Goal: Communication & Community: Answer question/provide support

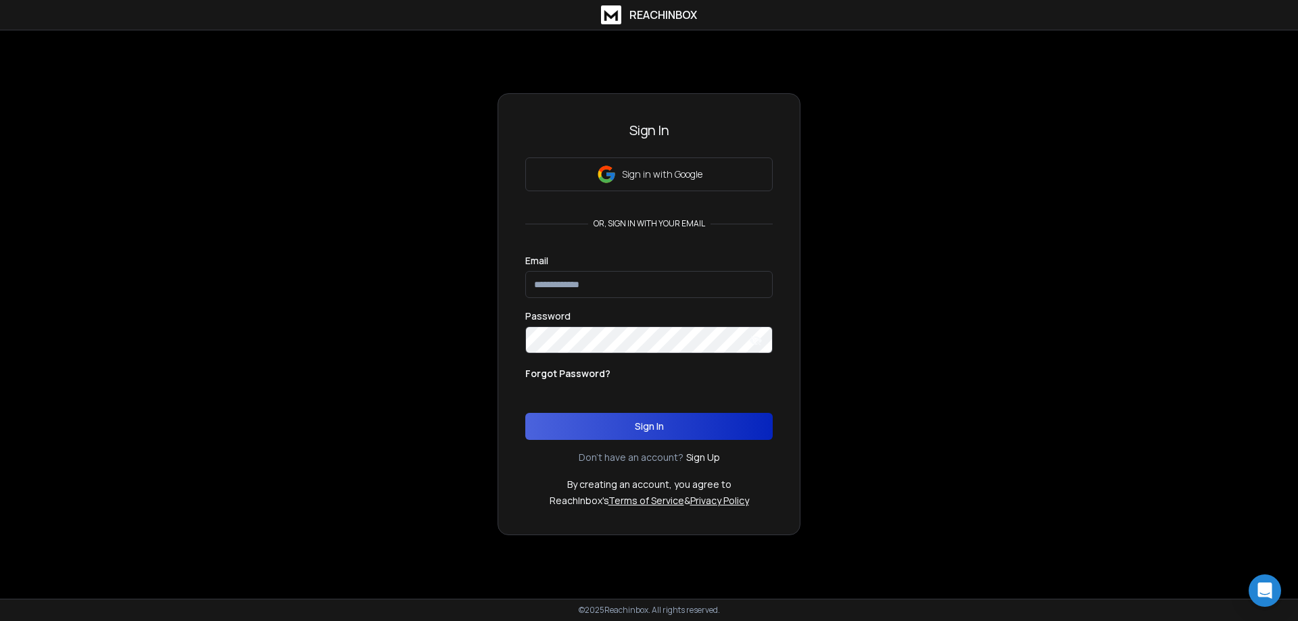
type input "**********"
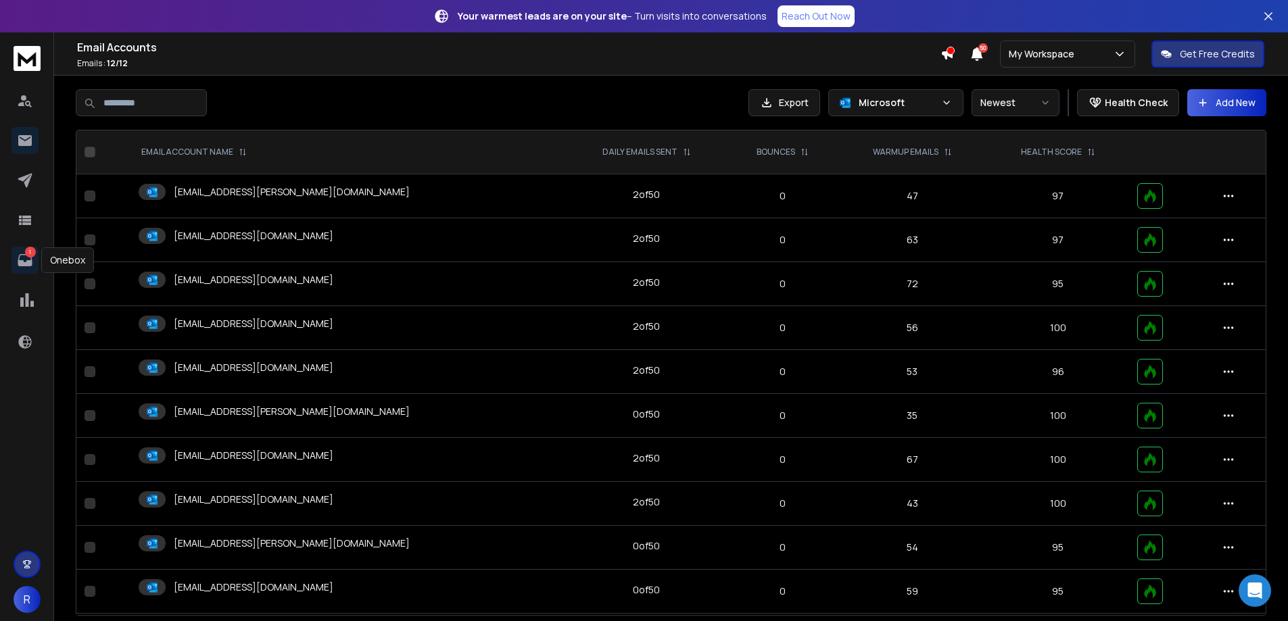
click at [25, 265] on icon at bounding box center [25, 260] width 14 height 12
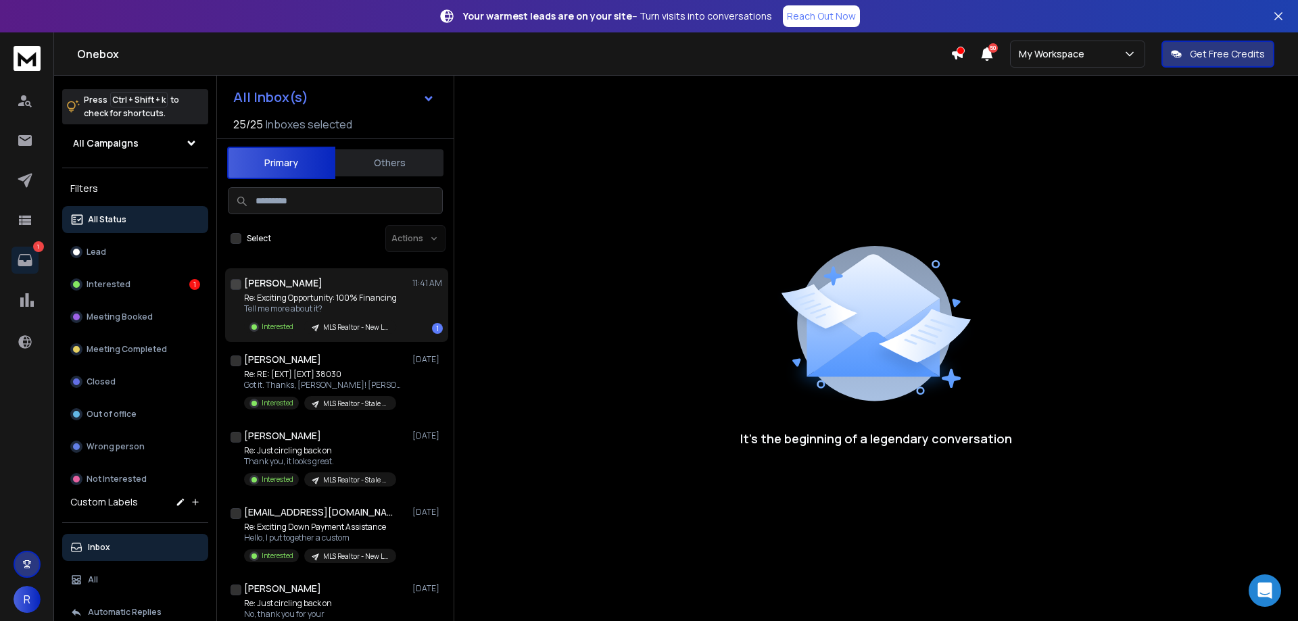
click at [344, 302] on p "Re: Exciting Opportunity: 100% Financing" at bounding box center [320, 298] width 153 height 11
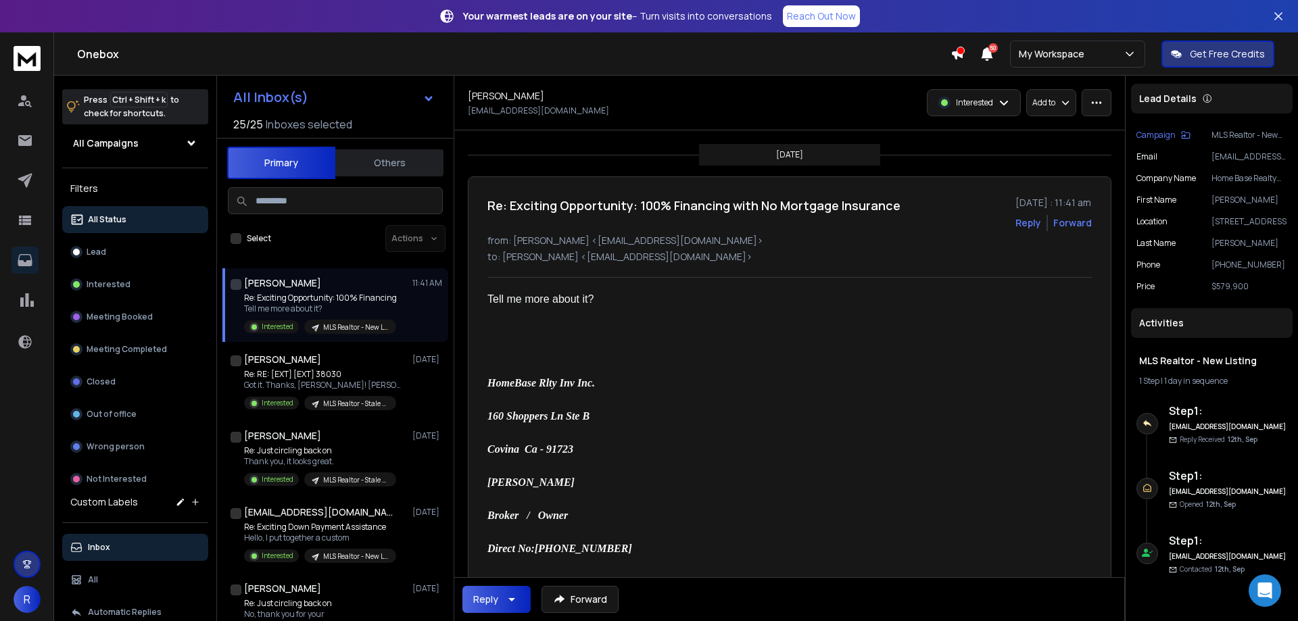
click at [1230, 220] on p "[STREET_ADDRESS]" at bounding box center [1250, 221] width 76 height 11
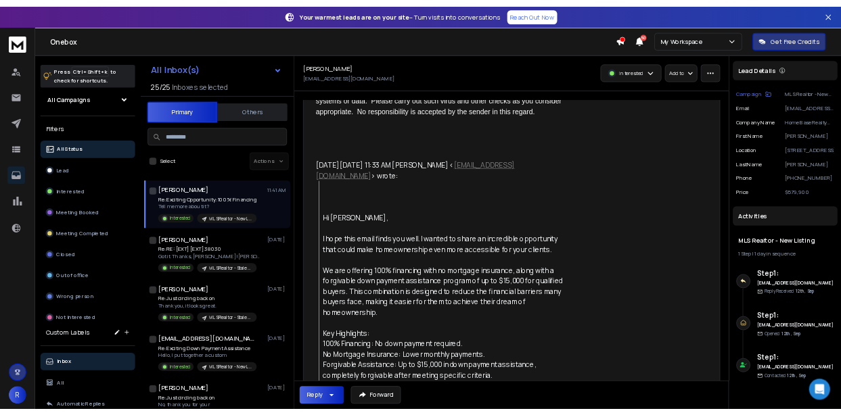
scroll to position [1082, 0]
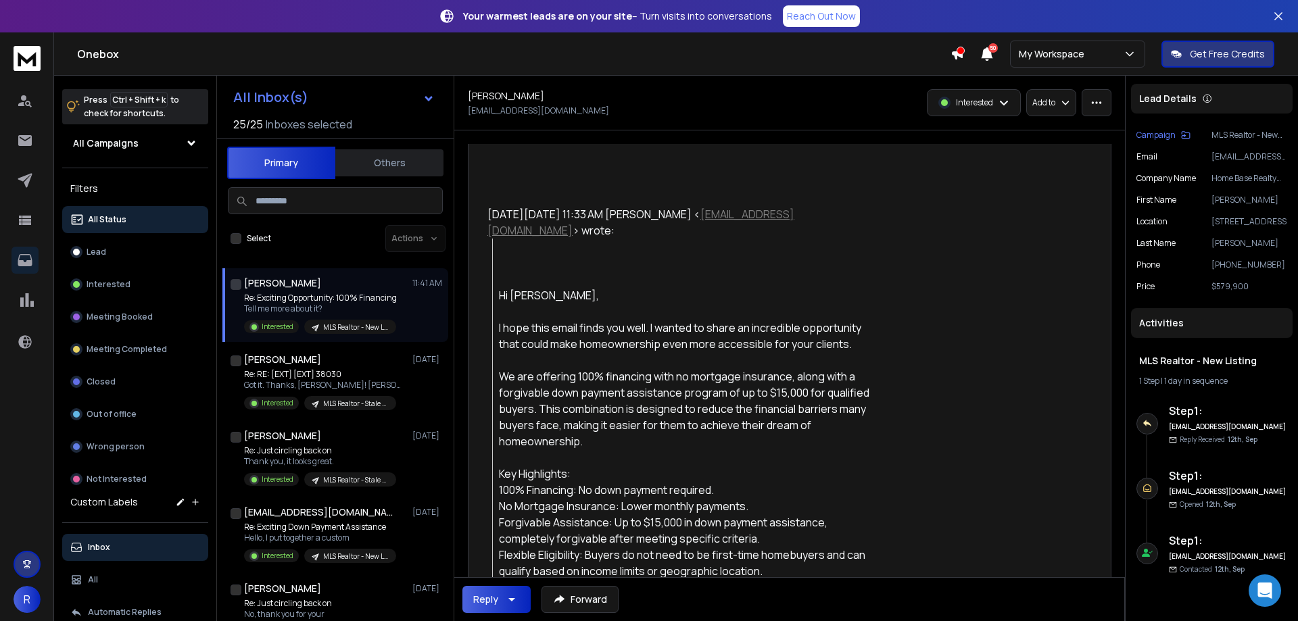
drag, startPoint x: 1256, startPoint y: 181, endPoint x: 1288, endPoint y: 171, distance: 33.2
click at [1256, 181] on p "Home Base Realty Inv Inc" at bounding box center [1250, 178] width 76 height 11
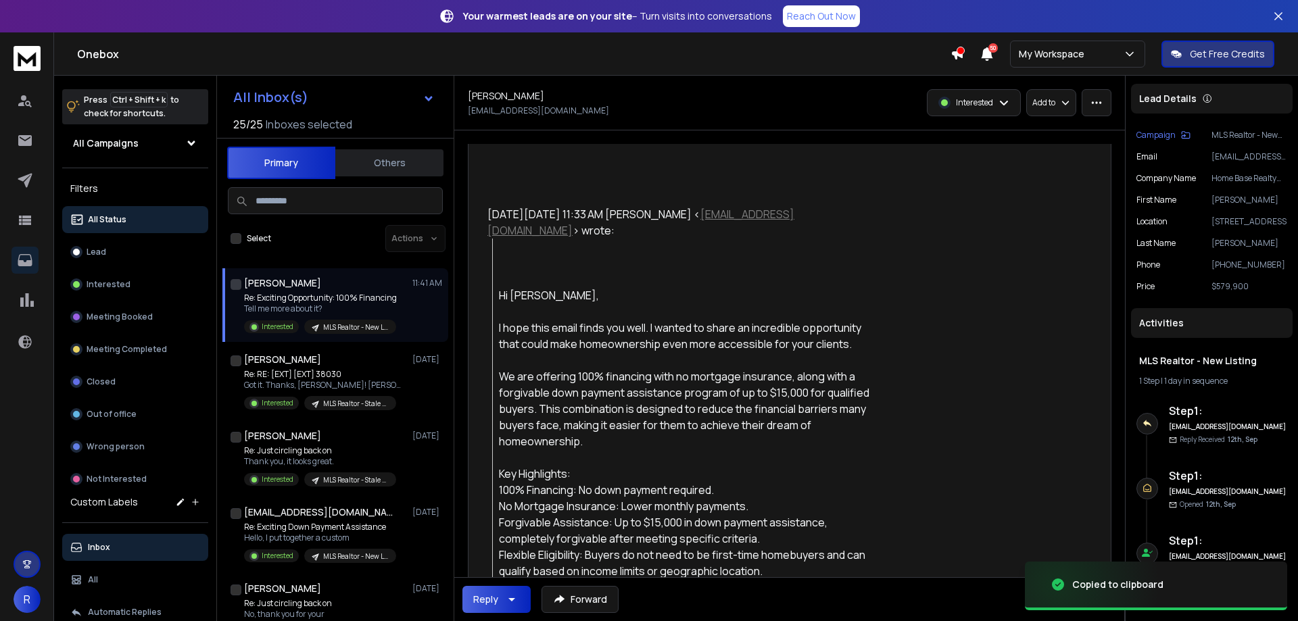
click at [1242, 221] on p "[STREET_ADDRESS]" at bounding box center [1250, 221] width 76 height 11
click at [1254, 266] on p "[PHONE_NUMBER]" at bounding box center [1250, 265] width 76 height 11
click at [1219, 158] on p "[EMAIL_ADDRESS][DOMAIN_NAME]" at bounding box center [1250, 156] width 76 height 11
click at [1225, 222] on p "[STREET_ADDRESS]" at bounding box center [1250, 221] width 76 height 11
drag, startPoint x: 1218, startPoint y: 286, endPoint x: 1259, endPoint y: 287, distance: 41.3
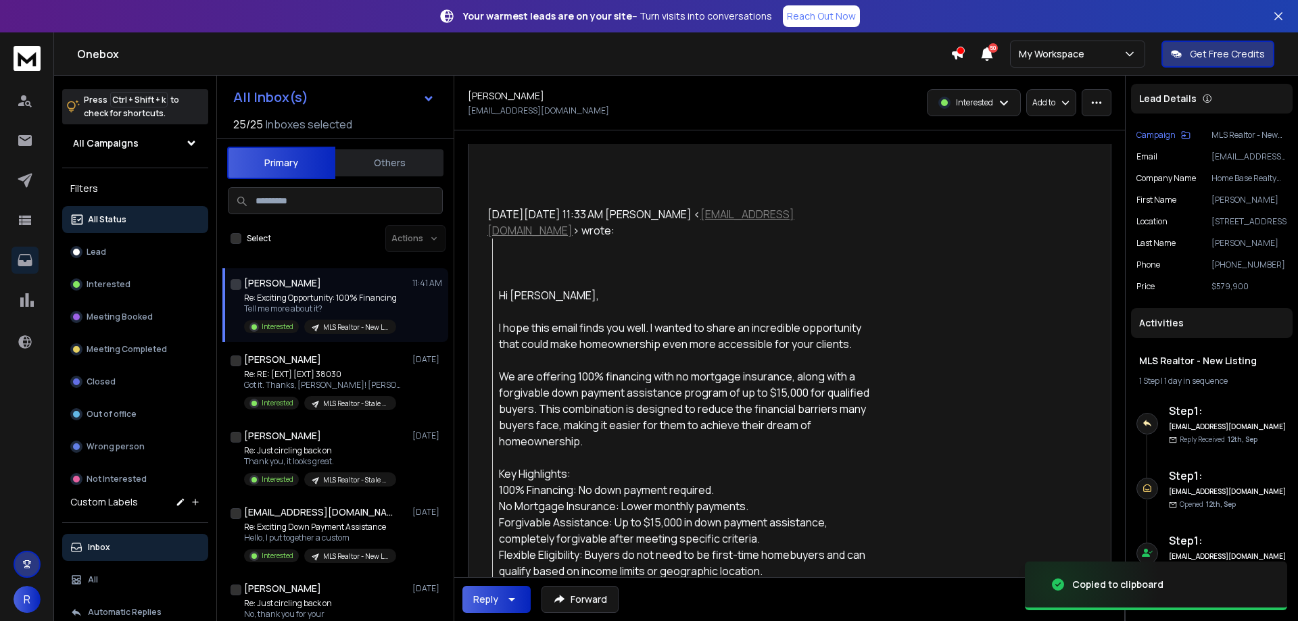
click at [1218, 286] on p "$579,900" at bounding box center [1250, 286] width 76 height 11
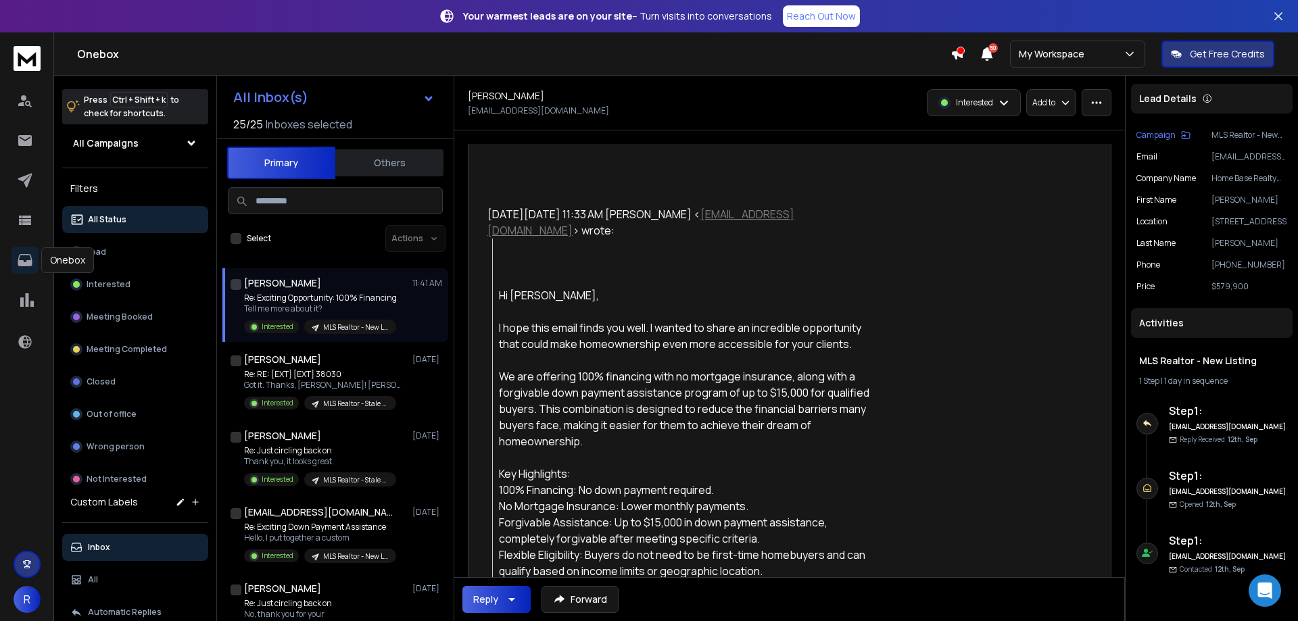
click at [23, 258] on icon at bounding box center [25, 260] width 16 height 16
click at [308, 300] on p "Re: Exciting Opportunity: 100% Financing" at bounding box center [320, 298] width 153 height 11
click at [279, 293] on p "Re: Exciting Opportunity: 100% Financing" at bounding box center [320, 298] width 153 height 11
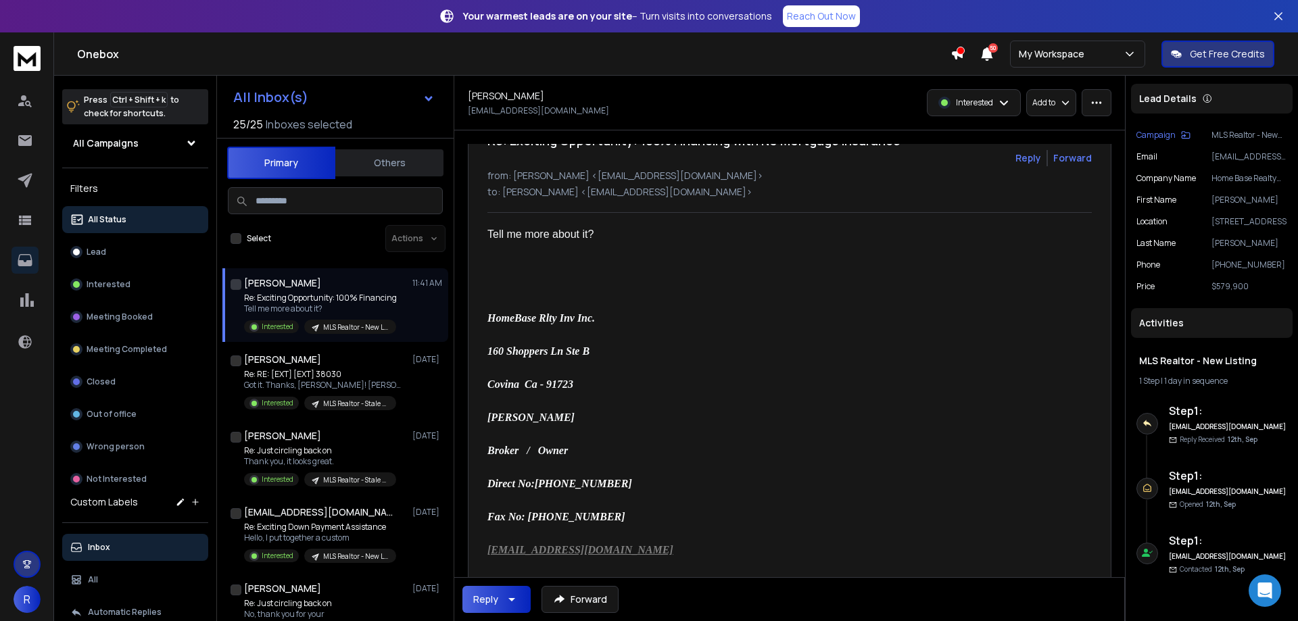
scroll to position [0, 0]
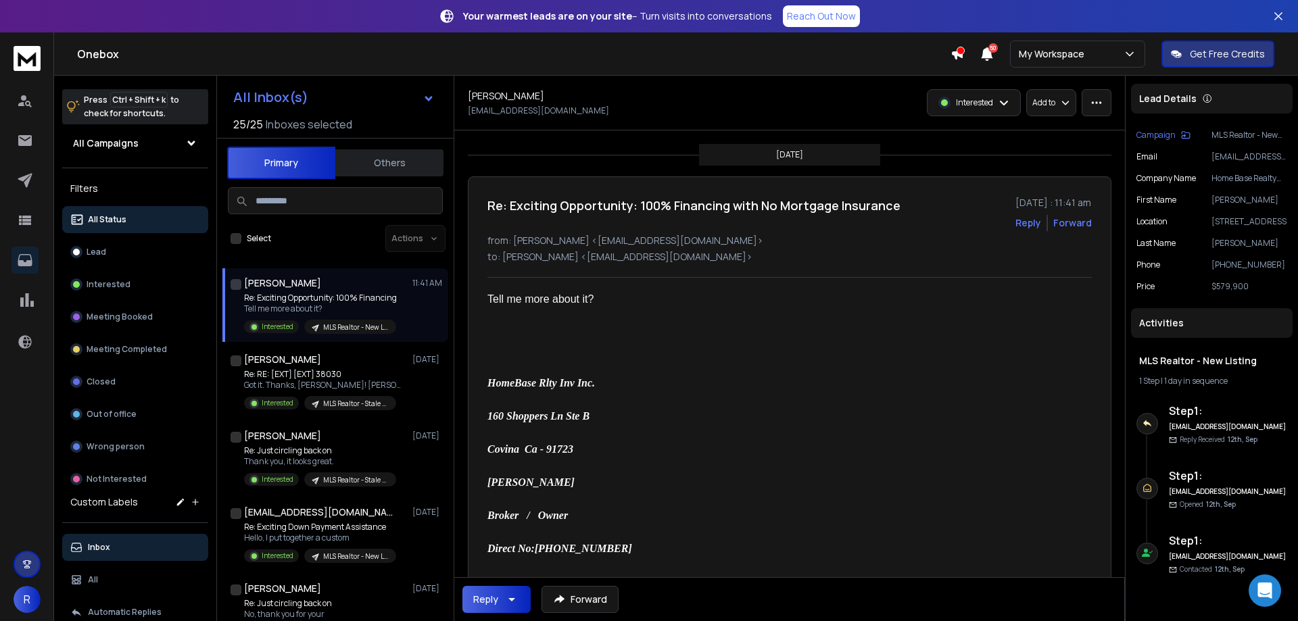
click at [511, 602] on icon "button" at bounding box center [512, 600] width 16 height 16
click at [507, 567] on p "Reply All" at bounding box center [504, 566] width 37 height 14
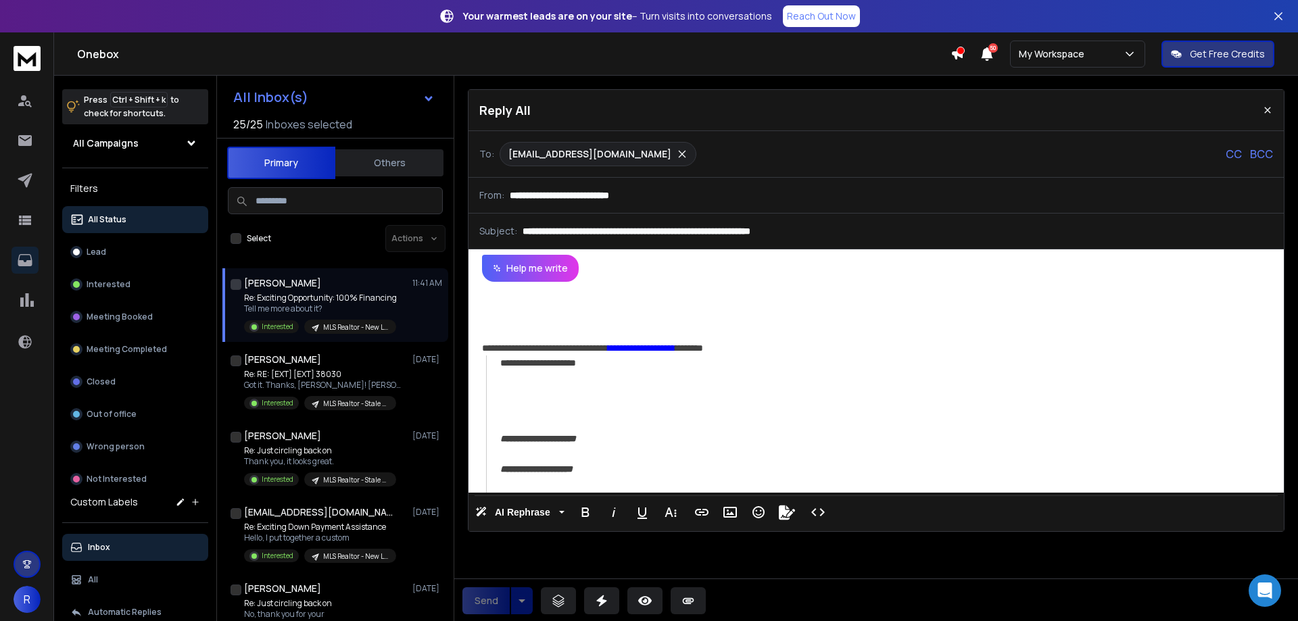
click at [1227, 158] on p "CC" at bounding box center [1234, 154] width 16 height 16
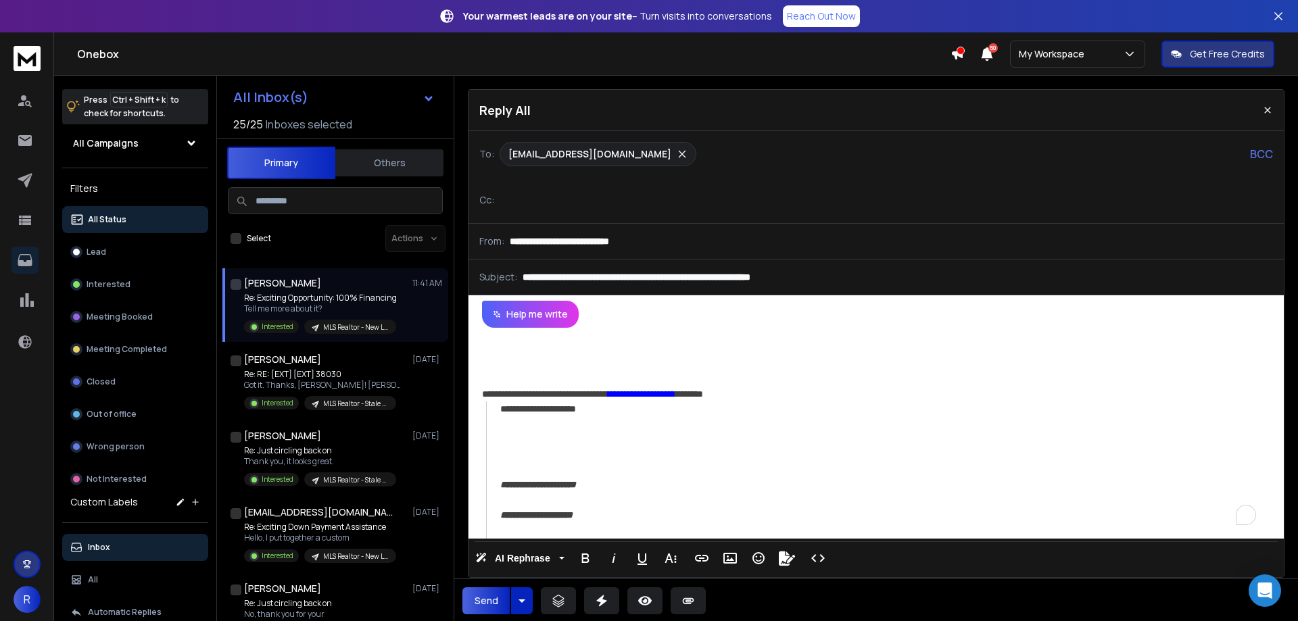
click at [567, 195] on input at bounding box center [547, 200] width 95 height 24
type input "**********"
click at [554, 607] on icon at bounding box center [559, 601] width 14 height 14
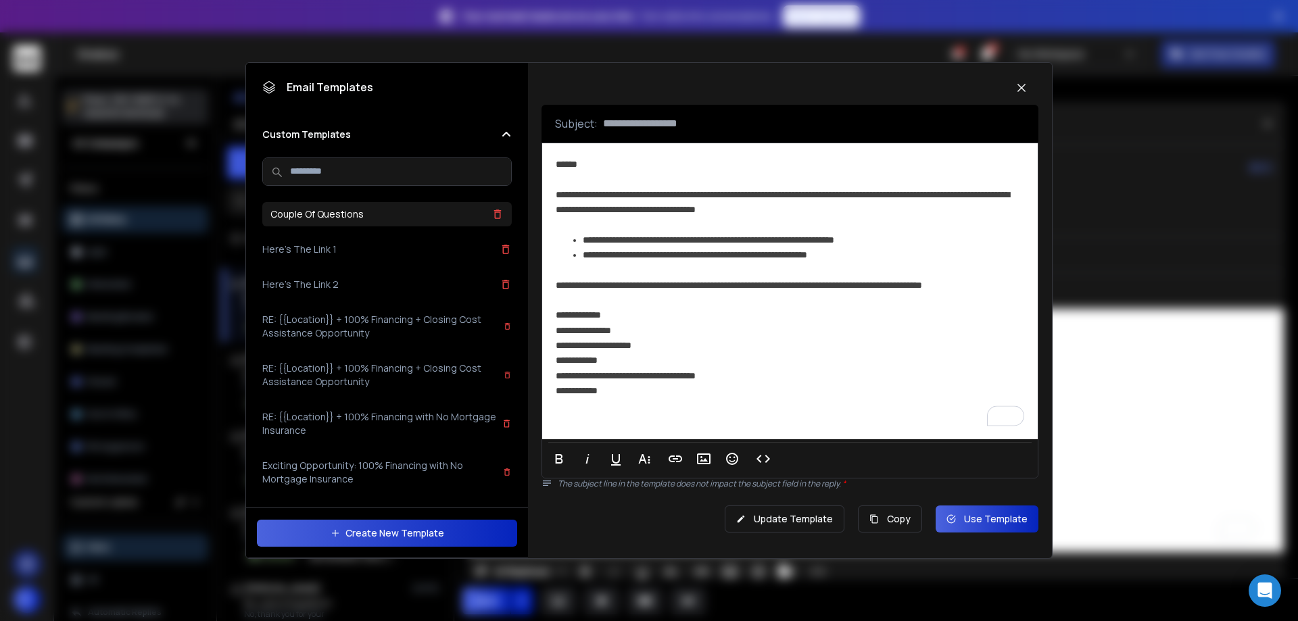
click at [308, 252] on h3 "Here's The Link 1" at bounding box center [299, 250] width 74 height 14
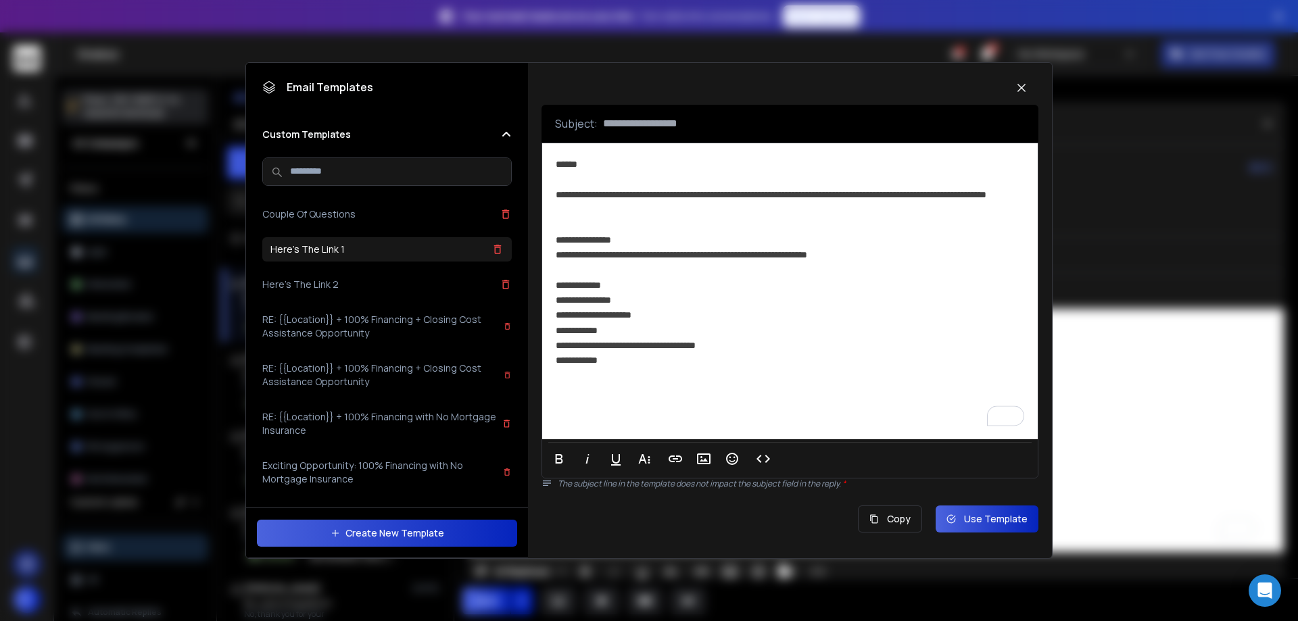
click at [633, 242] on div "**********" at bounding box center [790, 240] width 469 height 15
click at [633, 237] on div "**********" at bounding box center [790, 240] width 469 height 15
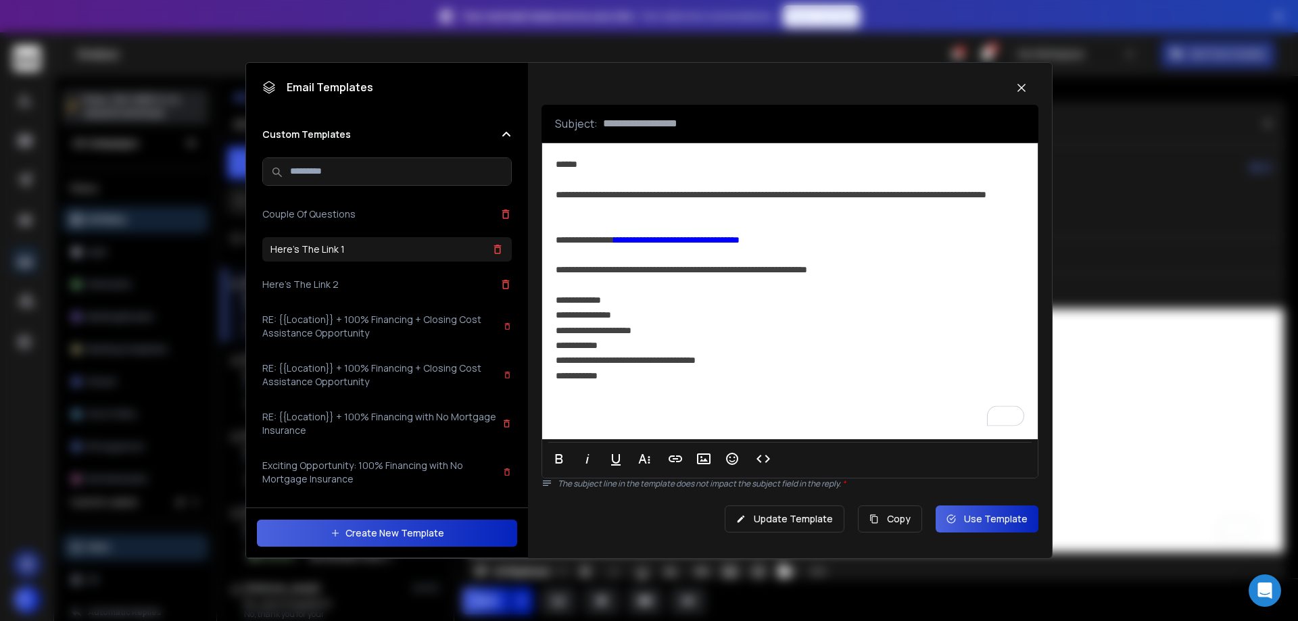
click at [993, 517] on button "Use Template" at bounding box center [987, 519] width 103 height 27
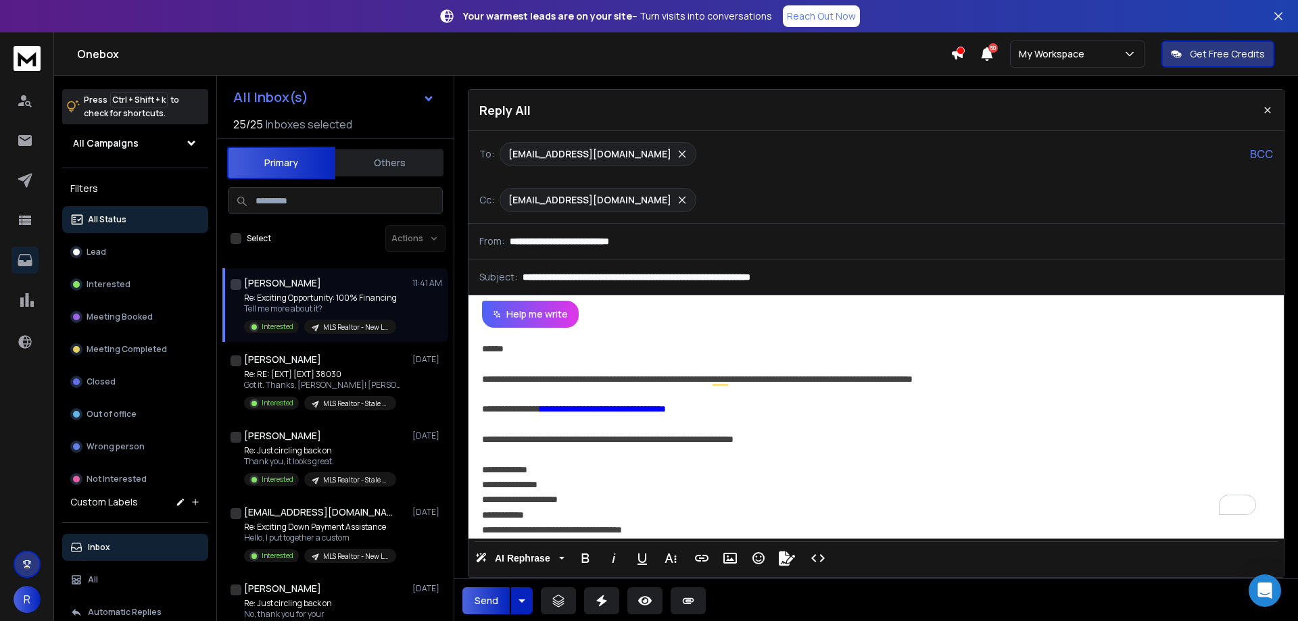
click at [480, 601] on button "Send" at bounding box center [486, 601] width 47 height 27
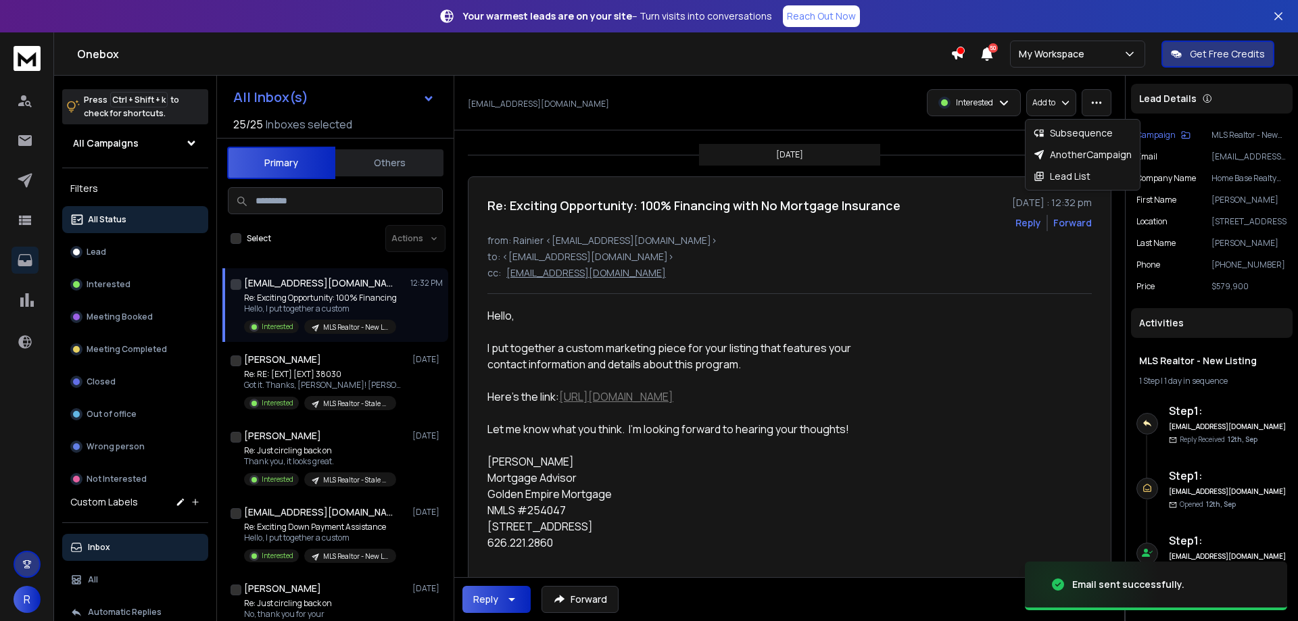
click at [1051, 104] on p "Add to" at bounding box center [1044, 102] width 23 height 11
click at [1063, 179] on div "Lead List" at bounding box center [1062, 177] width 57 height 14
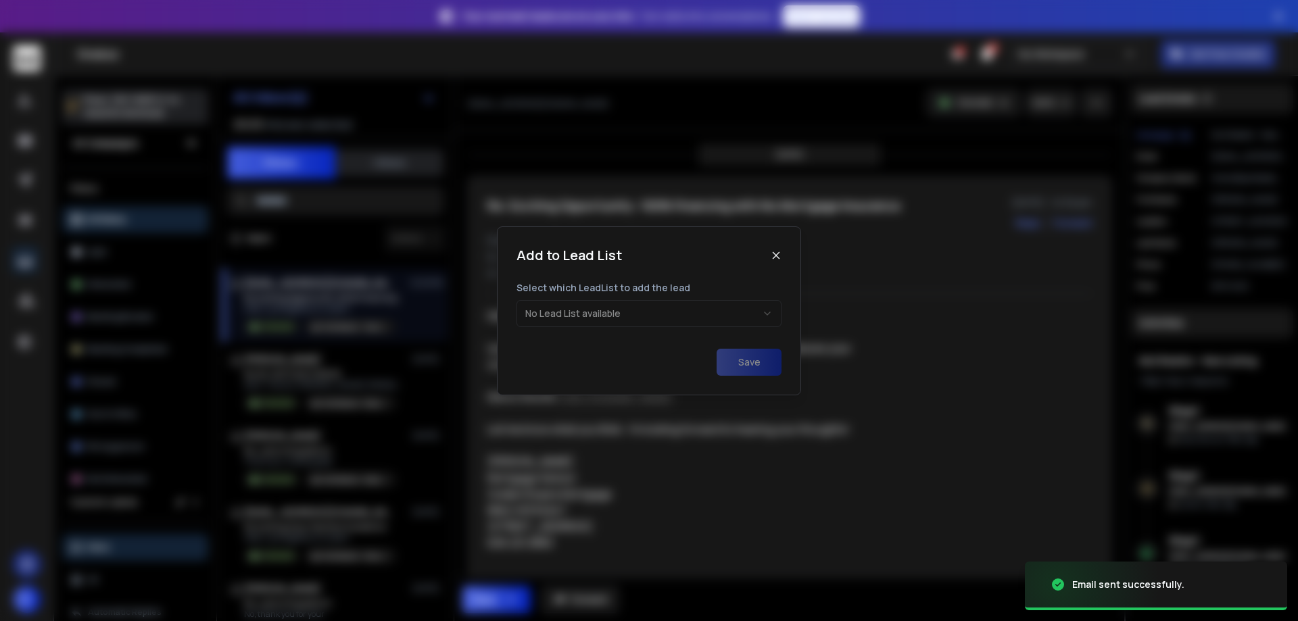
click at [777, 256] on icon at bounding box center [776, 255] width 7 height 7
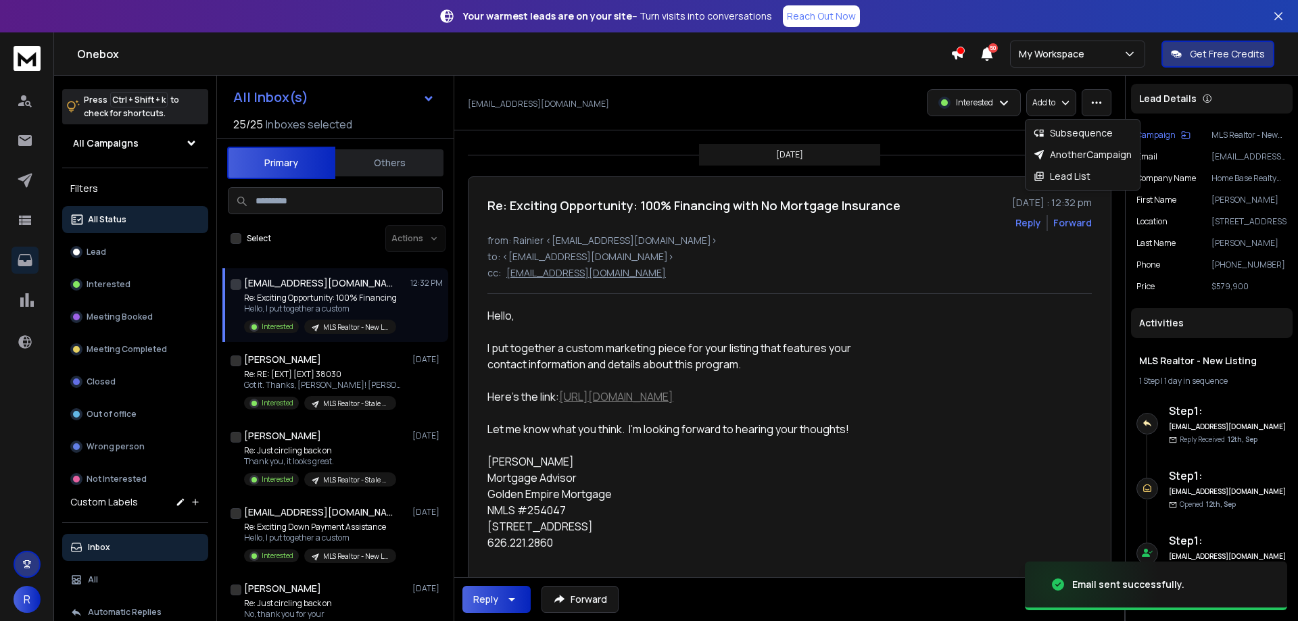
click at [1047, 98] on p "Add to" at bounding box center [1044, 102] width 23 height 11
click at [1060, 151] on div "Another Campaign" at bounding box center [1083, 155] width 98 height 14
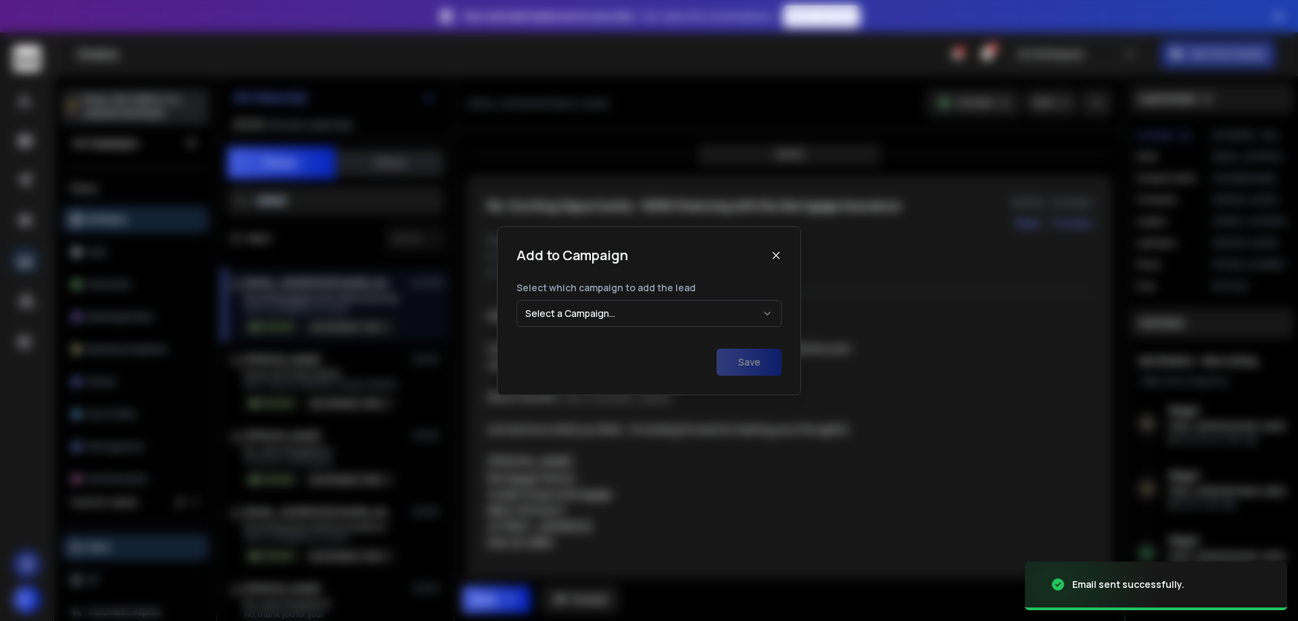
click at [747, 314] on button "Select a Campaign..." at bounding box center [649, 313] width 265 height 27
click at [776, 257] on icon at bounding box center [776, 255] width 11 height 11
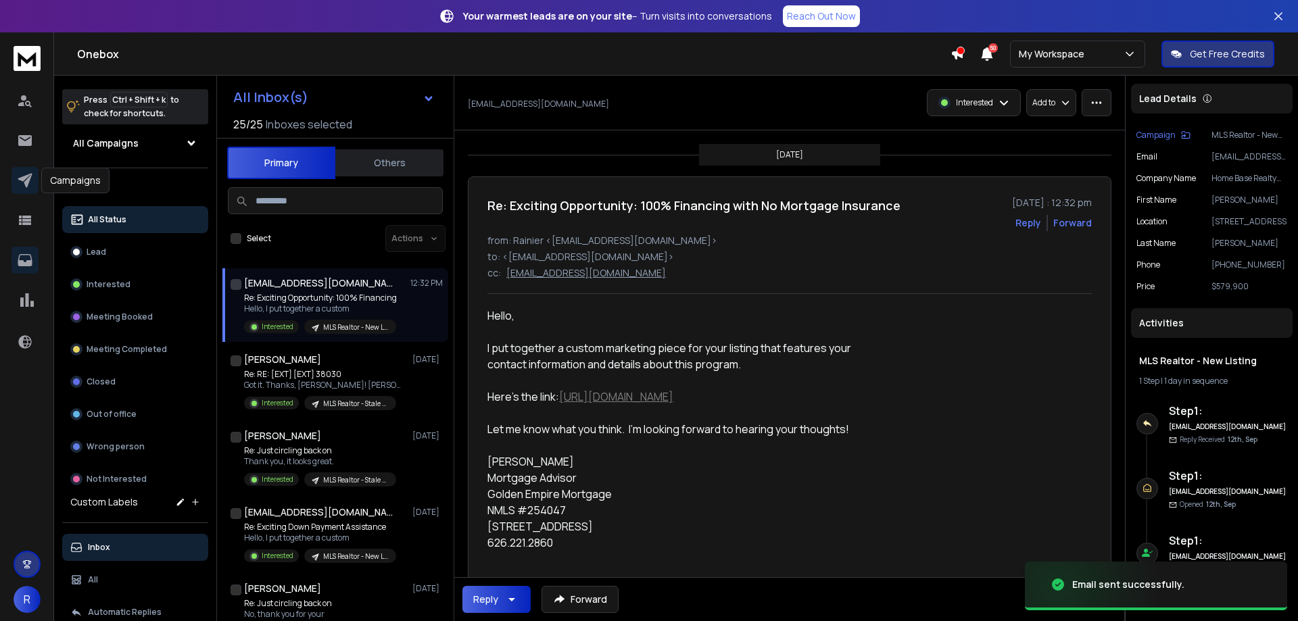
click at [28, 179] on icon at bounding box center [25, 180] width 14 height 14
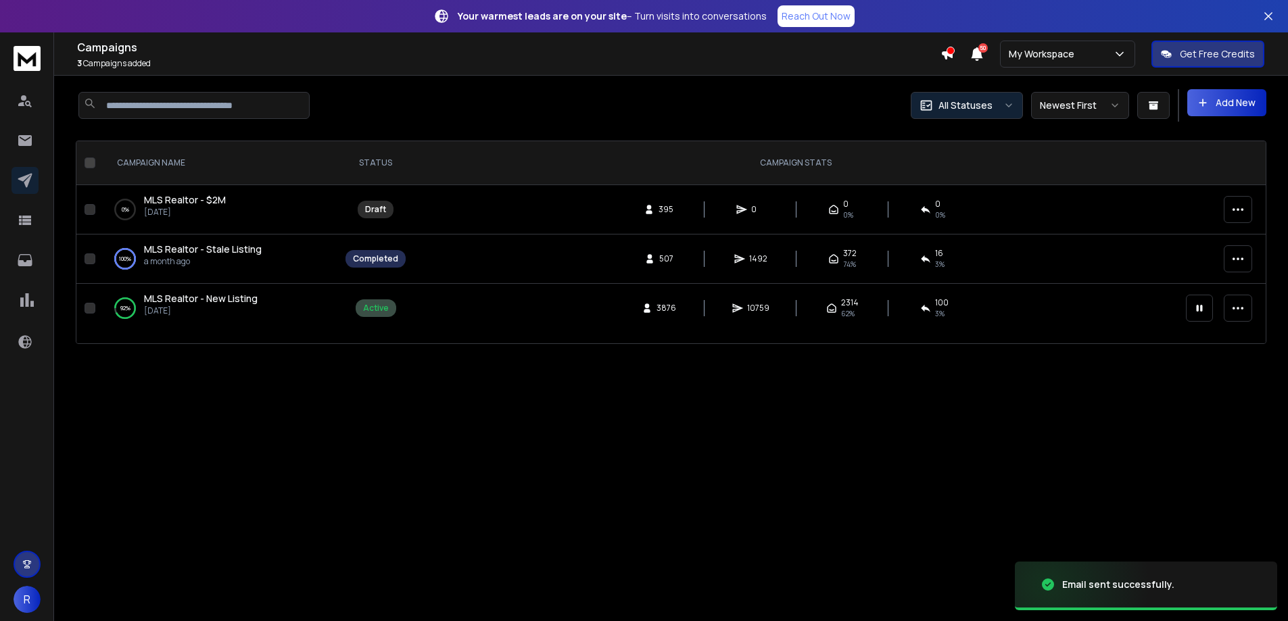
click at [1001, 103] on div "All Statuses" at bounding box center [967, 106] width 95 height 14
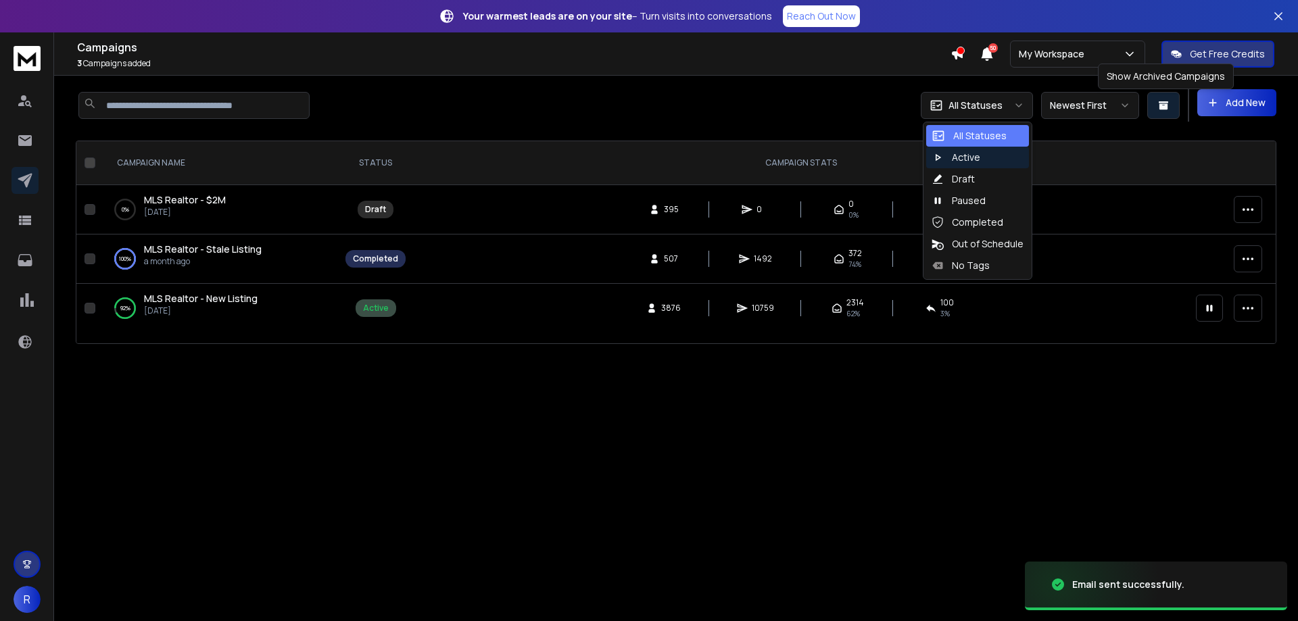
click at [1163, 107] on button at bounding box center [1164, 105] width 32 height 27
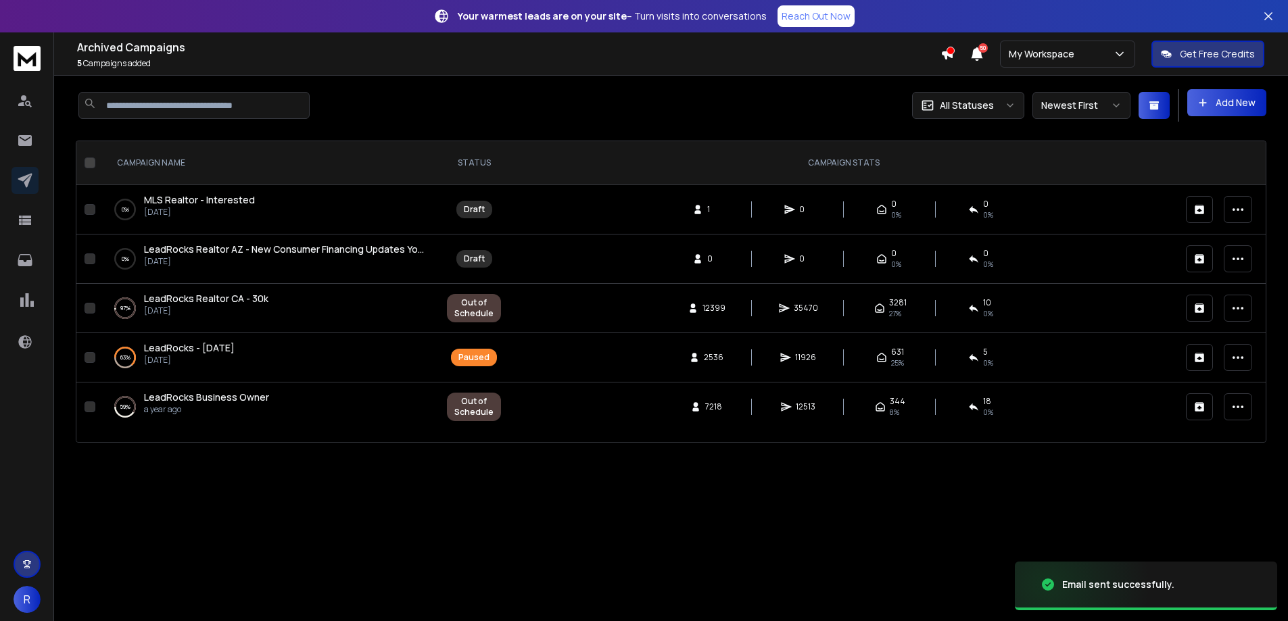
click at [1246, 214] on button "button" at bounding box center [1238, 209] width 28 height 27
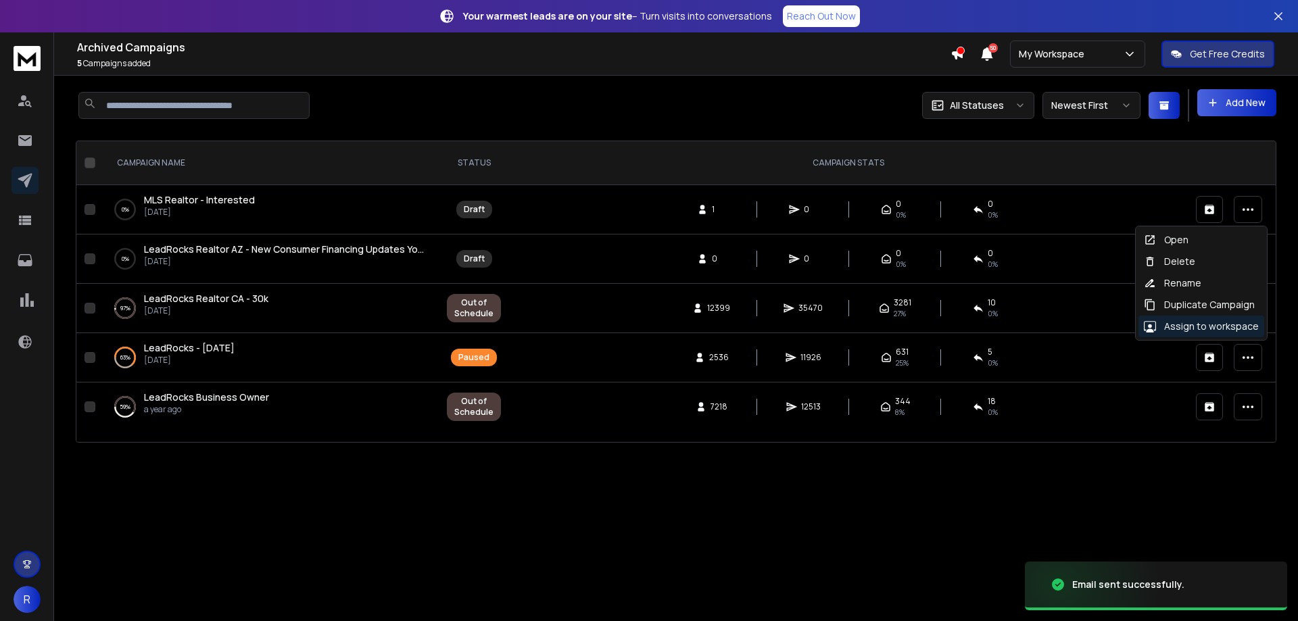
click at [1198, 327] on div "Assign to workspace" at bounding box center [1201, 327] width 115 height 14
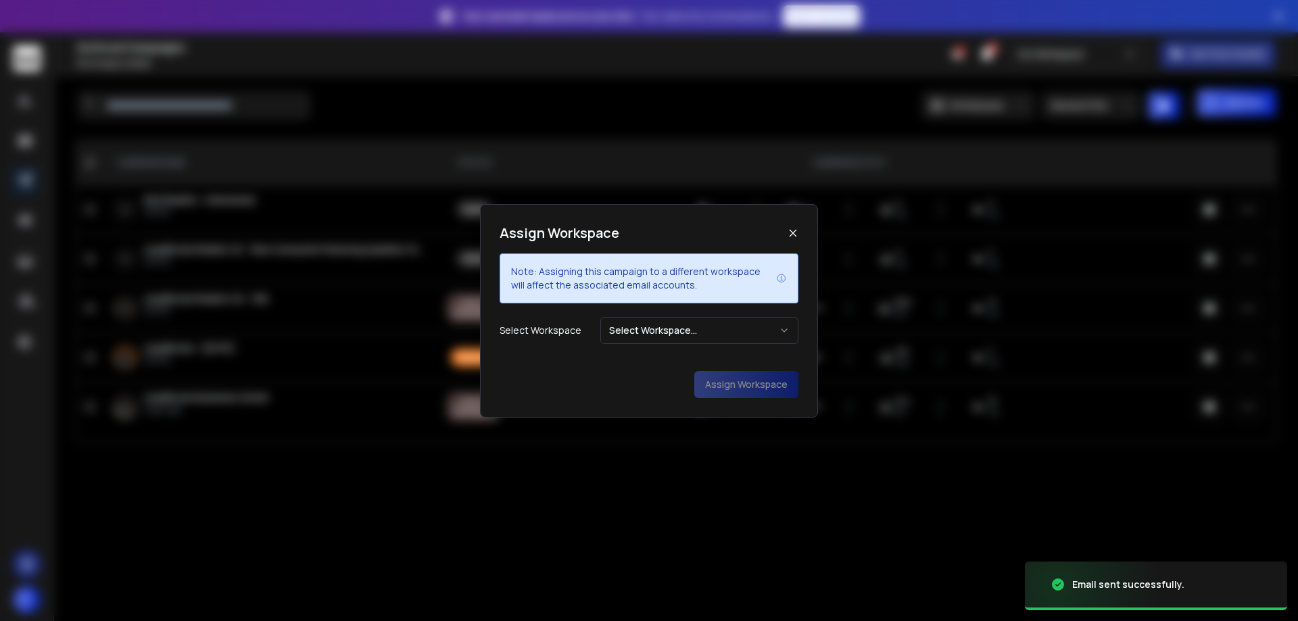
click at [724, 330] on button "Select Workspace..." at bounding box center [699, 330] width 198 height 27
click at [724, 333] on button "Select Workspace..." at bounding box center [699, 330] width 198 height 27
click at [651, 228] on div "Assign Workspace" at bounding box center [649, 233] width 299 height 19
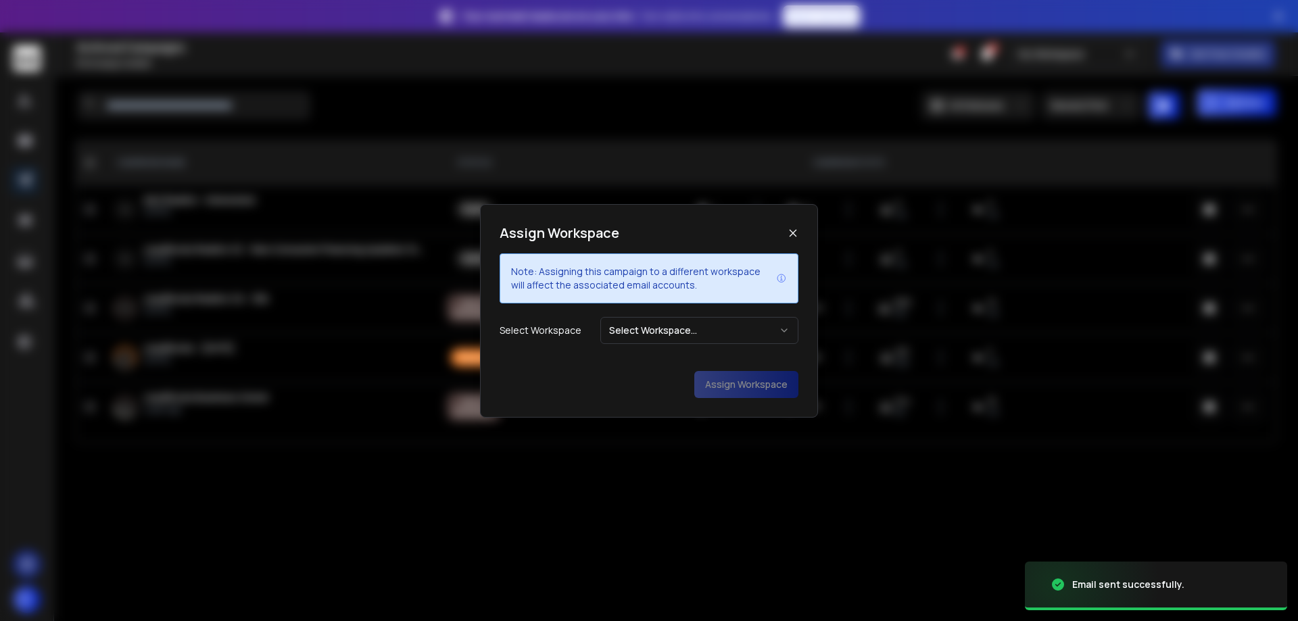
click at [792, 231] on icon at bounding box center [793, 233] width 11 height 11
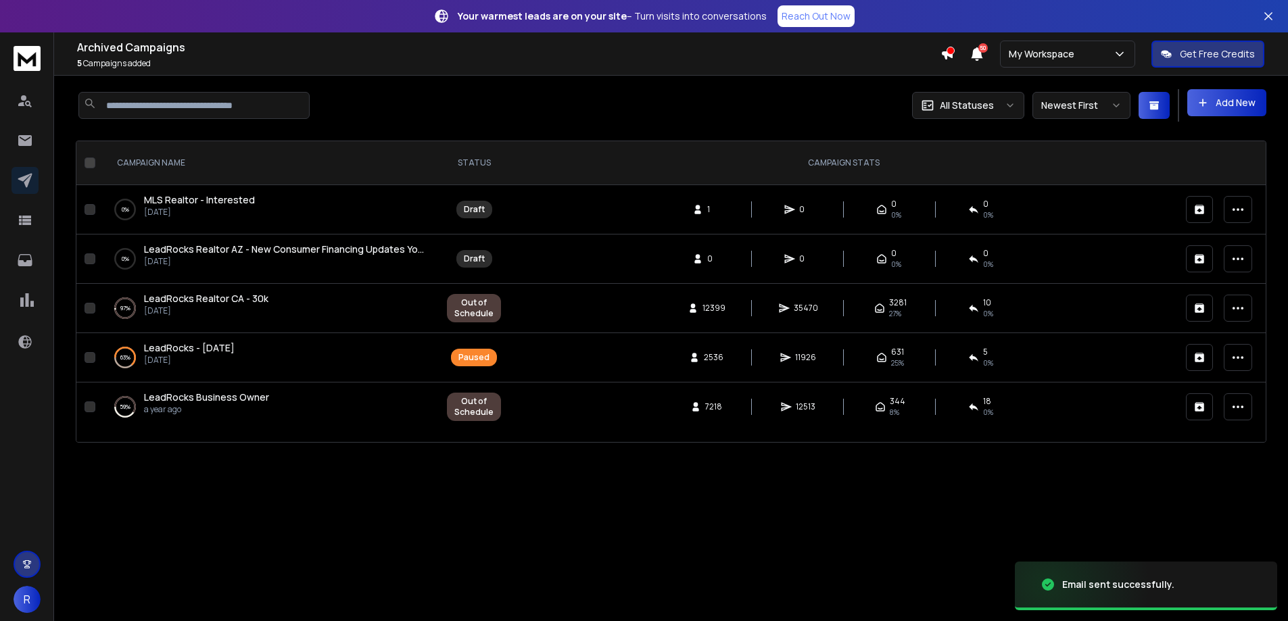
click at [1200, 214] on icon at bounding box center [1199, 210] width 12 height 12
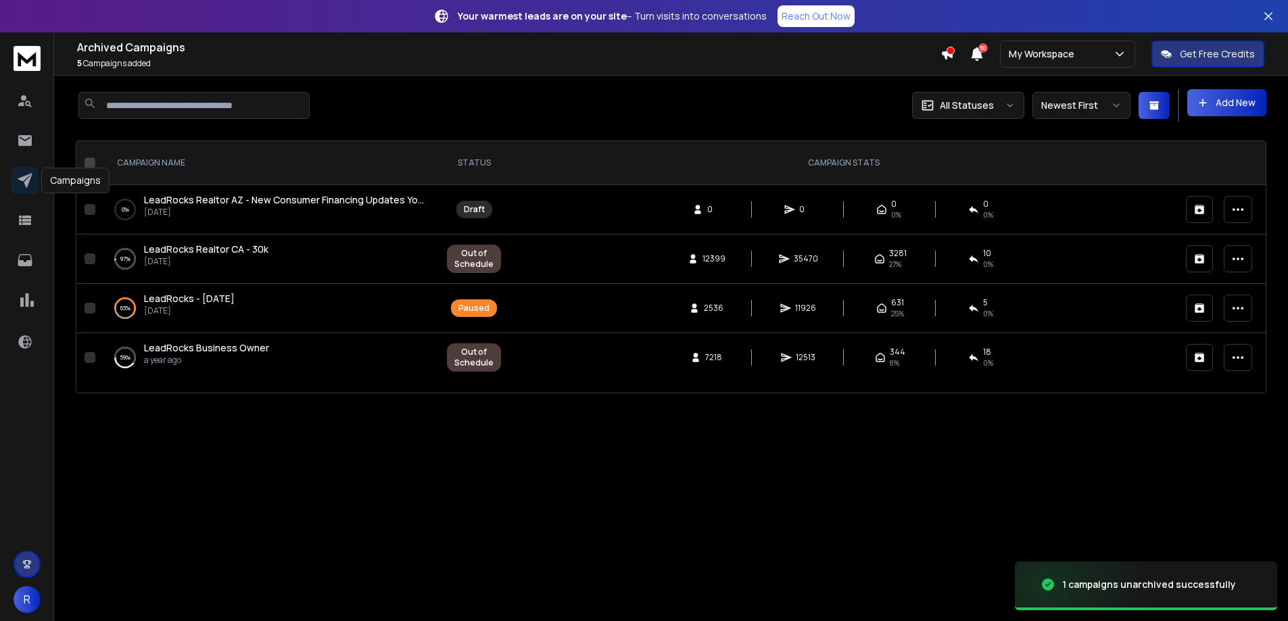
click at [26, 188] on icon at bounding box center [25, 180] width 16 height 16
click at [974, 107] on p "All Statuses" at bounding box center [967, 106] width 54 height 14
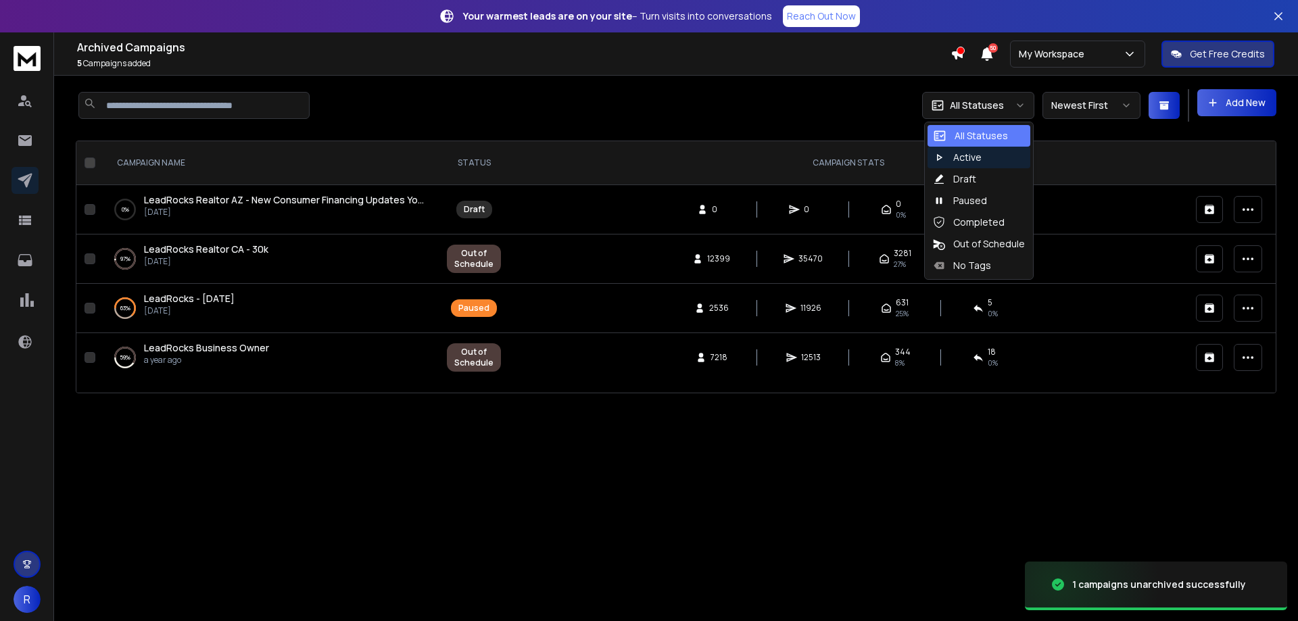
click at [970, 153] on div "Active" at bounding box center [957, 158] width 49 height 14
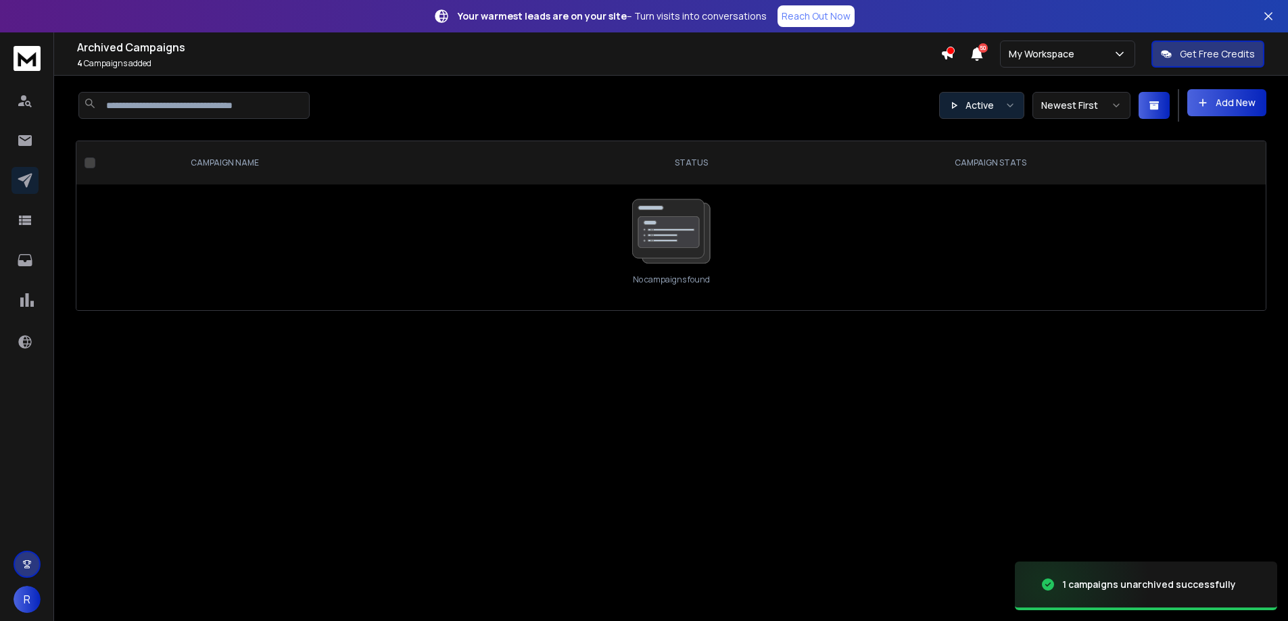
click at [988, 107] on p "Active" at bounding box center [980, 106] width 28 height 14
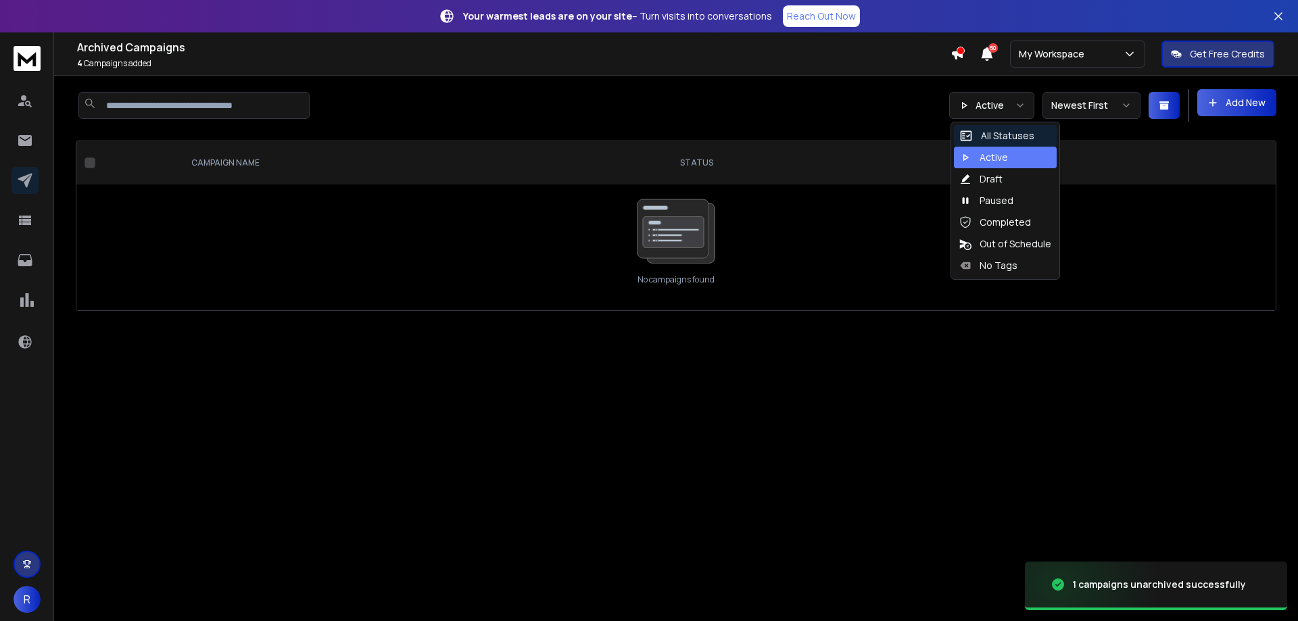
click at [988, 137] on div "All Statuses" at bounding box center [997, 136] width 75 height 14
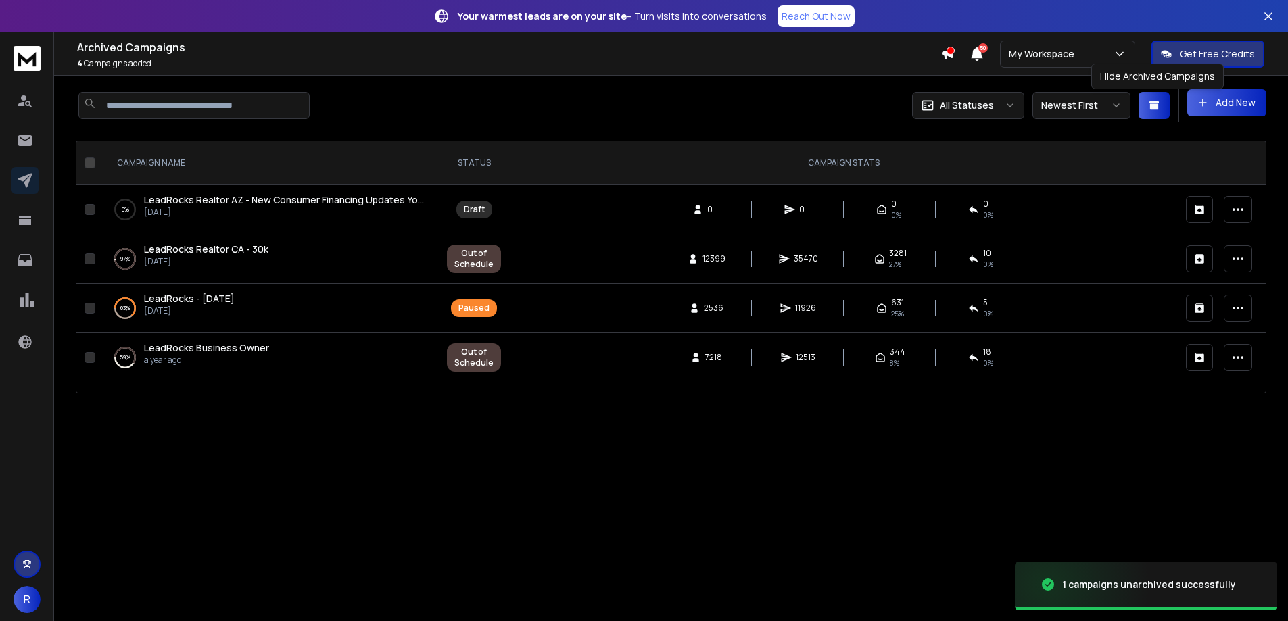
click at [1150, 106] on icon at bounding box center [1154, 105] width 9 height 9
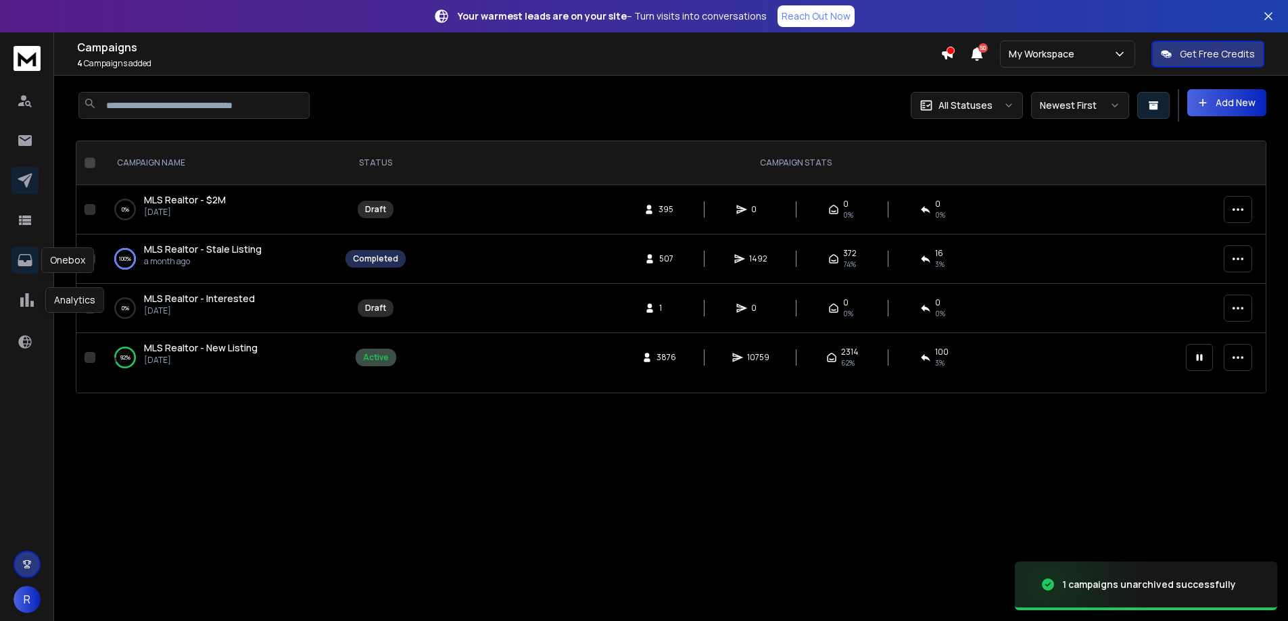
click at [28, 264] on icon at bounding box center [25, 260] width 14 height 12
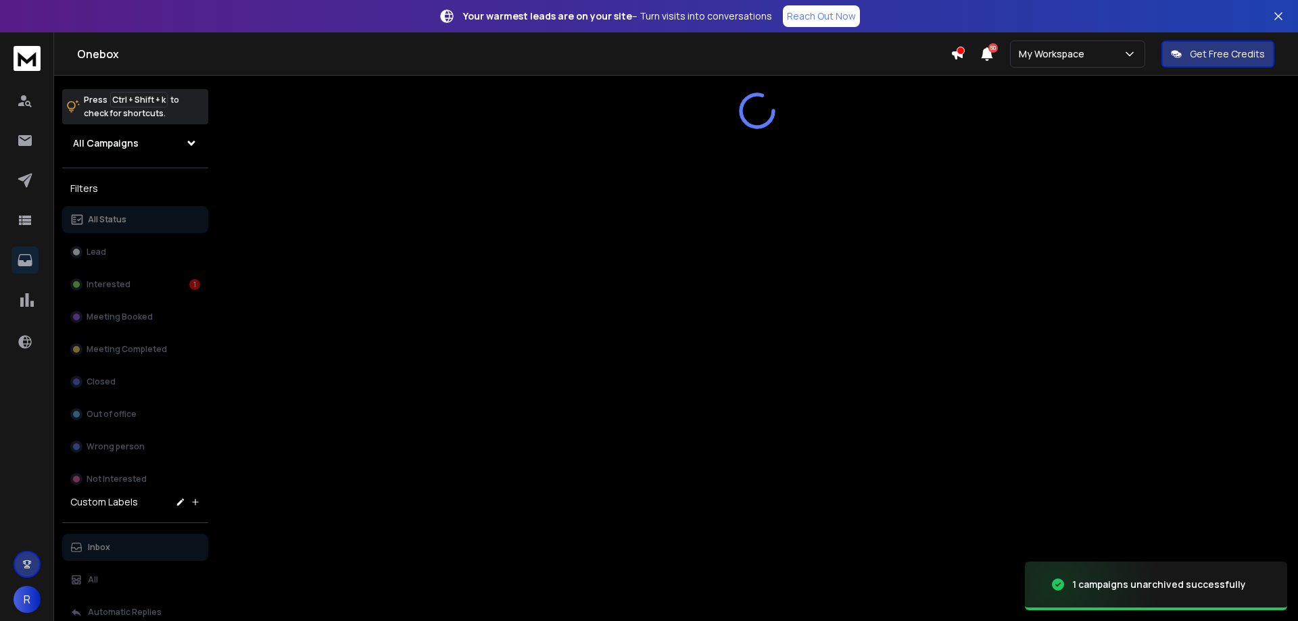
click at [120, 285] on div "All Status Lead Interested 1 Meeting Booked Meeting Completed Closed Out of off…" at bounding box center [135, 349] width 146 height 287
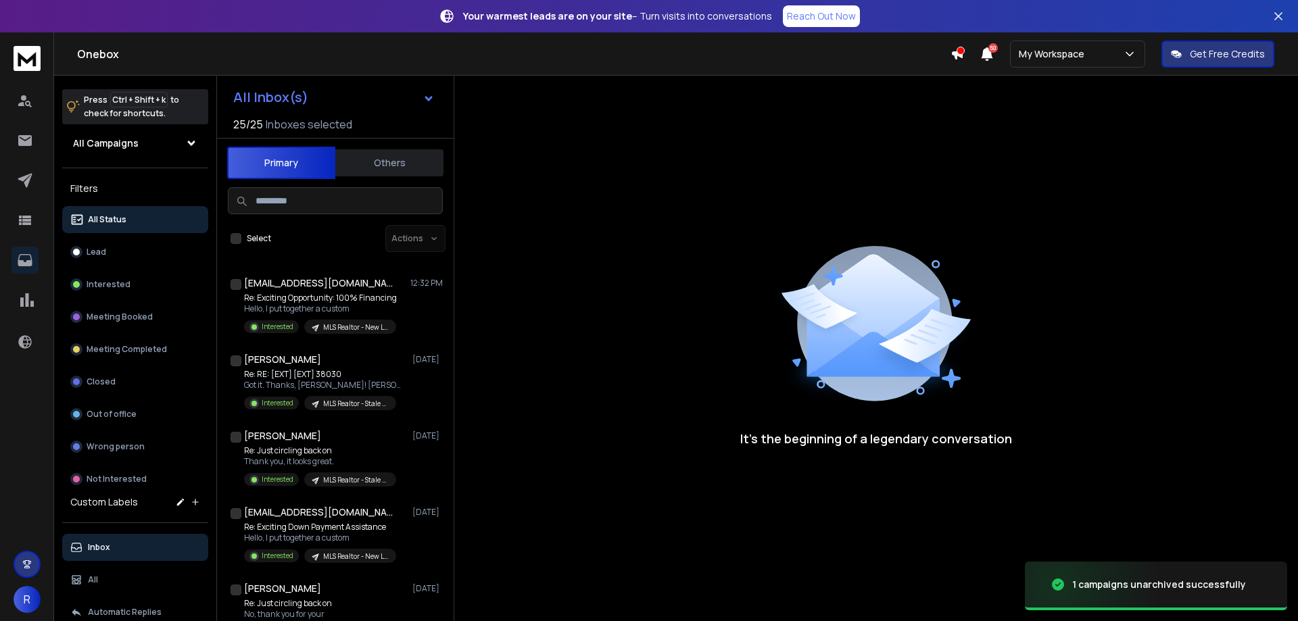
click at [104, 228] on button "All Status" at bounding box center [135, 219] width 146 height 27
click at [104, 221] on p "All Status" at bounding box center [107, 219] width 39 height 11
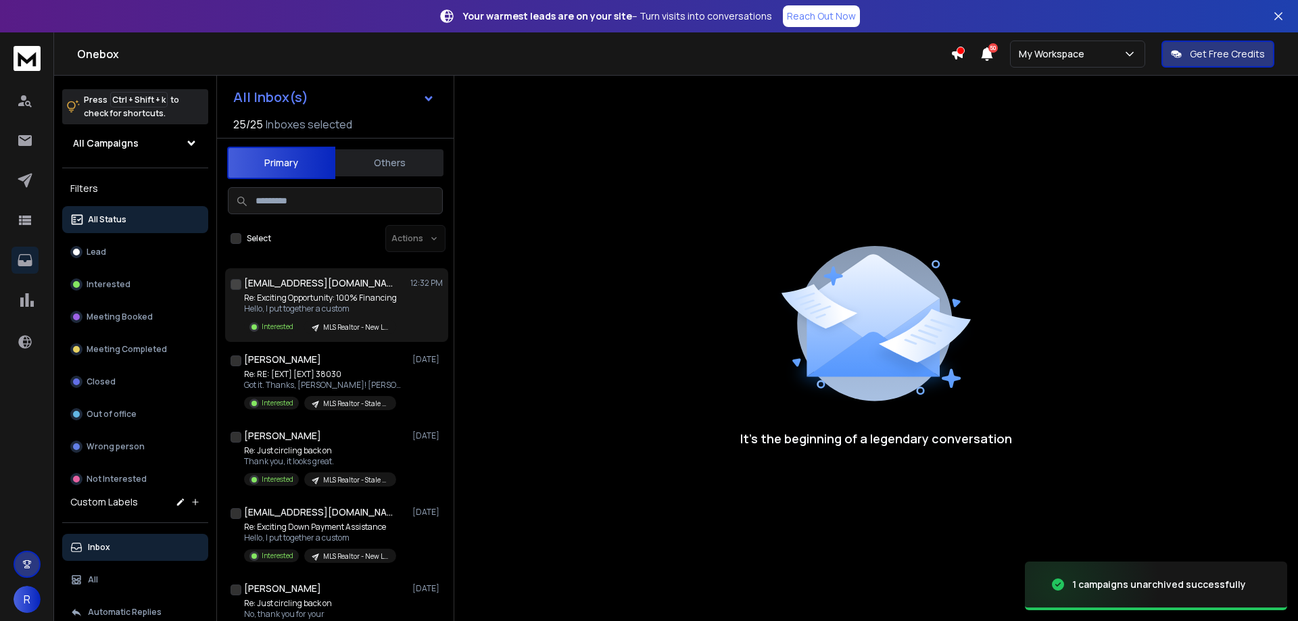
click at [302, 292] on div "[EMAIL_ADDRESS][DOMAIN_NAME] 12:32 PM Re: Exciting Opportunity: 100% Financing …" at bounding box center [343, 305] width 199 height 57
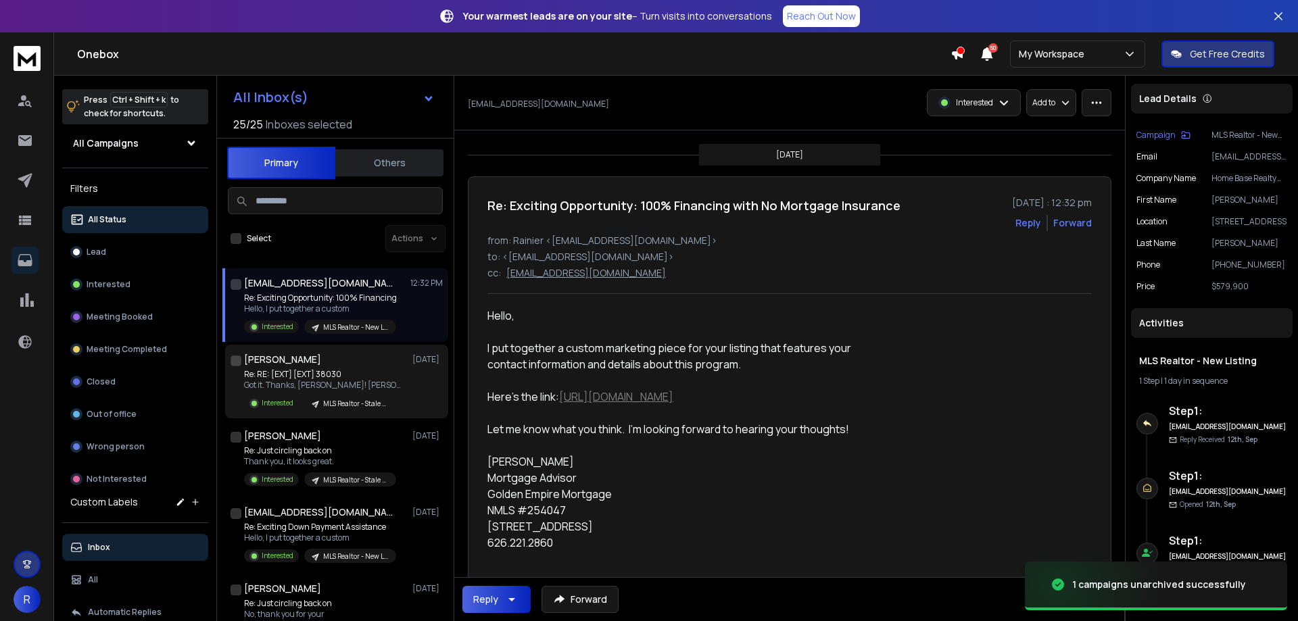
click at [296, 365] on h1 "[PERSON_NAME]" at bounding box center [282, 360] width 77 height 14
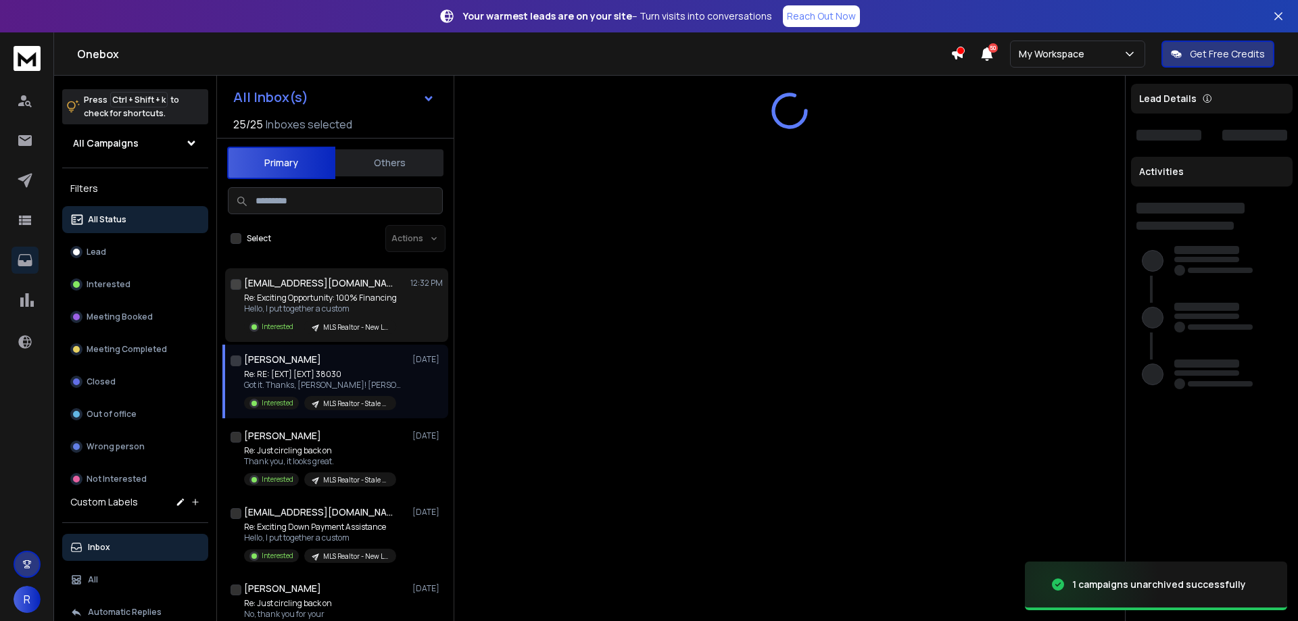
click at [299, 299] on p "Re: Exciting Opportunity: 100% Financing" at bounding box center [320, 298] width 153 height 11
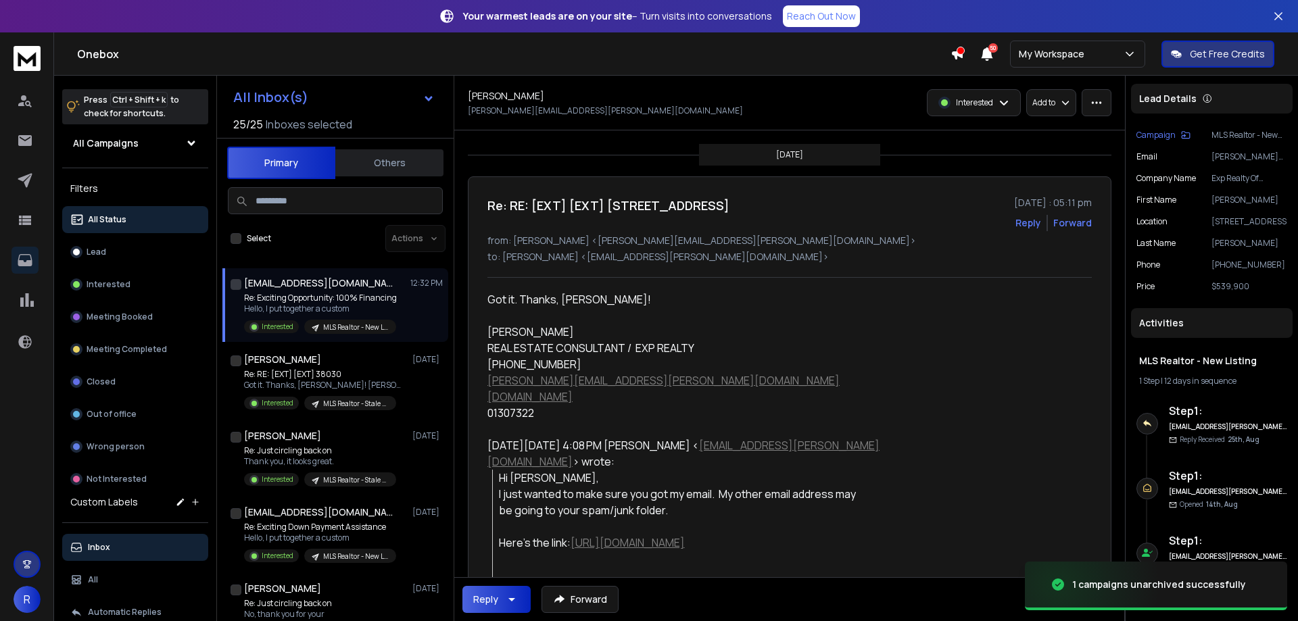
click at [1051, 105] on p "Add to" at bounding box center [1044, 102] width 23 height 11
click at [1054, 149] on div "Another Campaign" at bounding box center [1083, 155] width 98 height 14
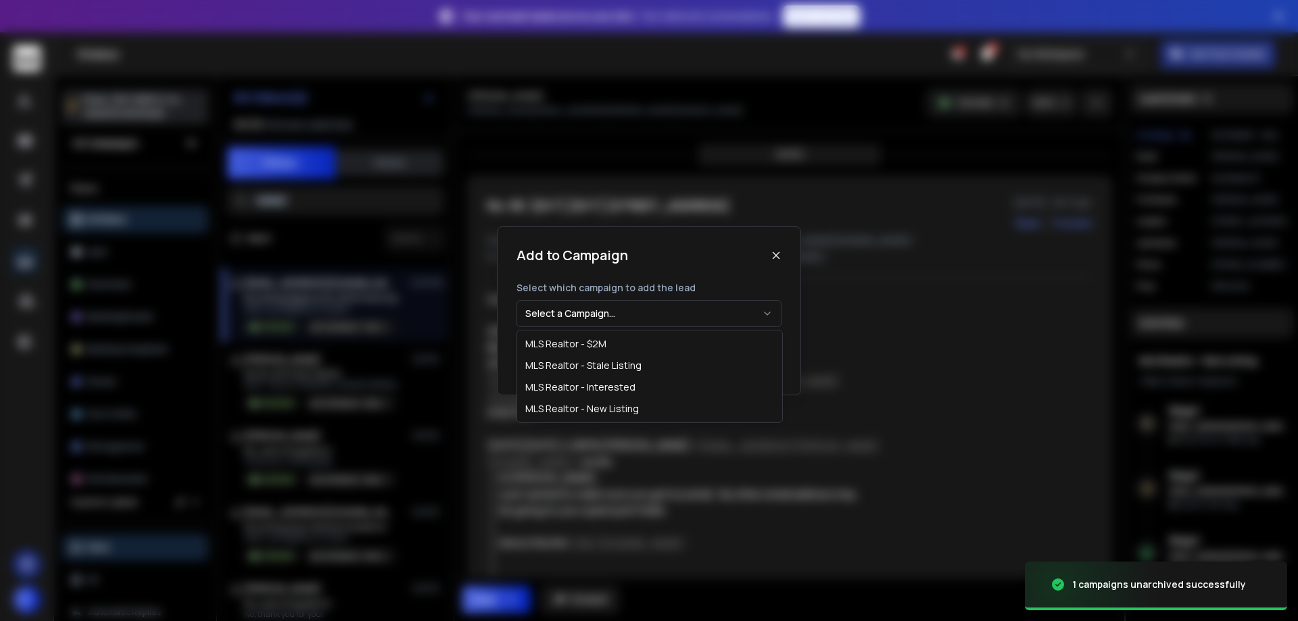
click at [684, 313] on button "Select a Campaign..." at bounding box center [649, 313] width 265 height 27
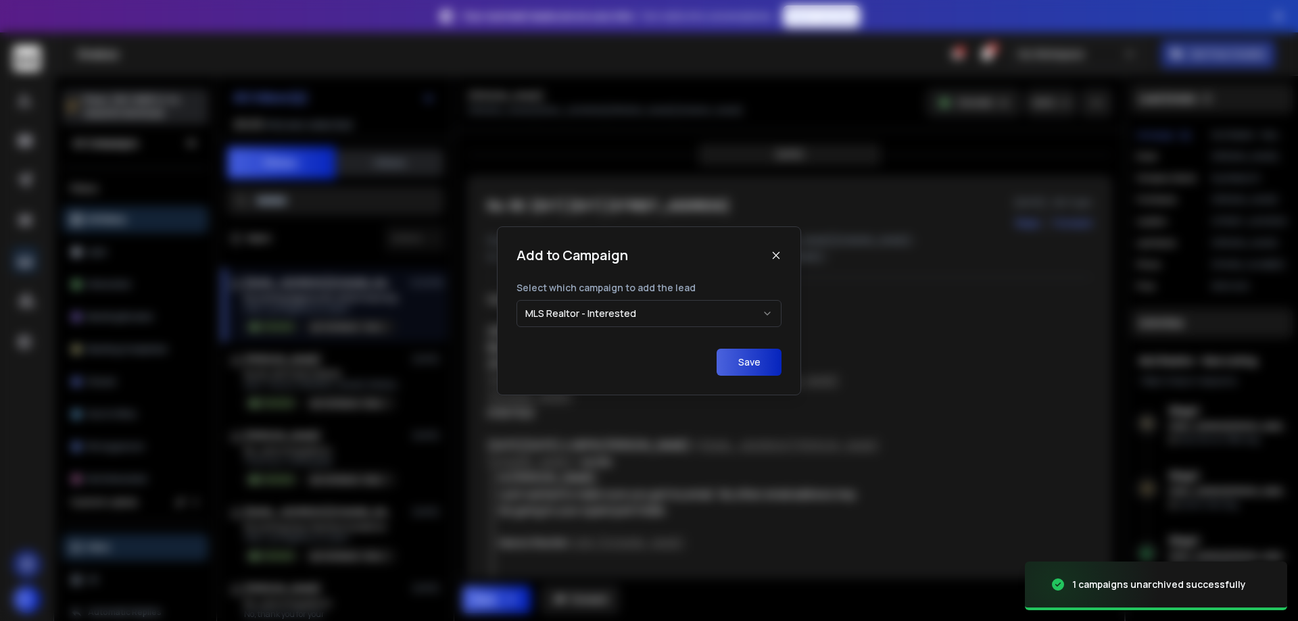
click at [747, 361] on button "Save" at bounding box center [749, 362] width 65 height 27
